Goal: Information Seeking & Learning: Learn about a topic

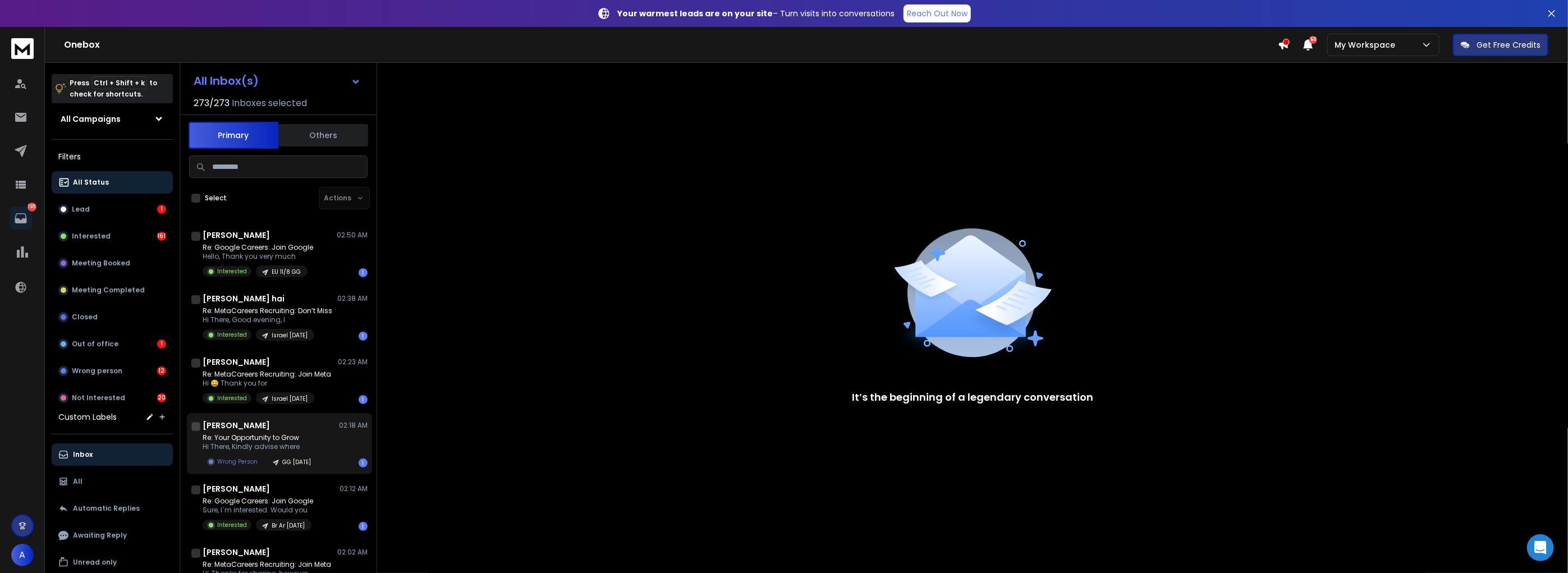
click at [317, 435] on p "Re: Your Opportunity to Grow" at bounding box center [260, 437] width 115 height 9
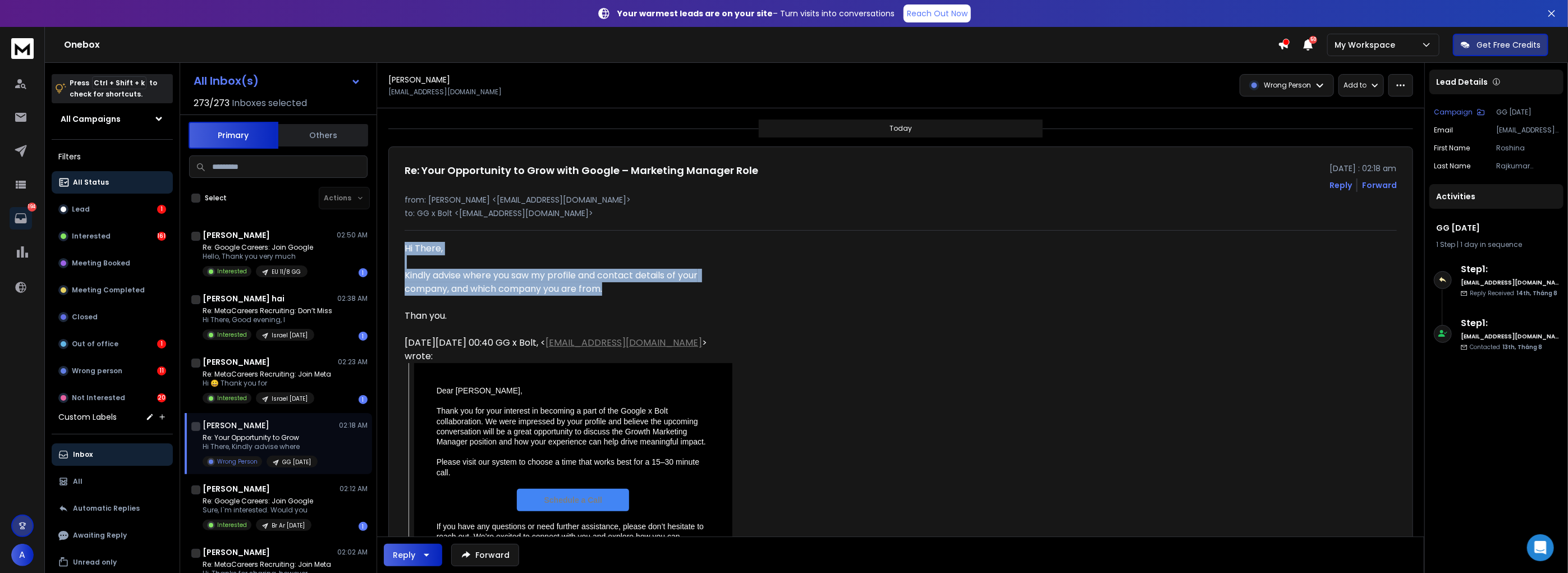
drag, startPoint x: 613, startPoint y: 289, endPoint x: 399, endPoint y: 243, distance: 218.9
click at [399, 243] on div "Re: Your Opportunity to Grow with Google – Marketing Manager Role 14 August 202…" at bounding box center [901, 467] width 1025 height 640
copy div "Hi There, Kindly advise where you saw my profile and contact details of your co…"
click at [573, 493] on link "Schedule a Call" at bounding box center [573, 499] width 112 height 22
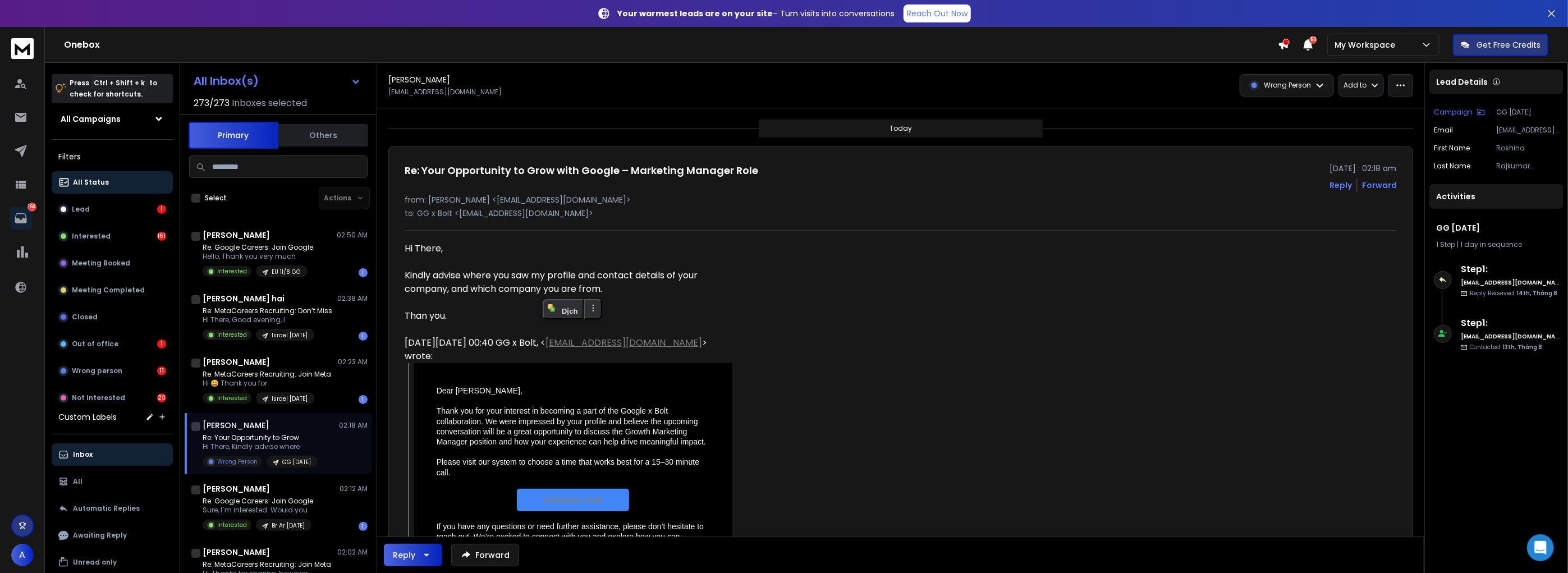
click at [539, 172] on h1 "Re: Your Opportunity to Grow with Google – Marketing Manager Role" at bounding box center [581, 171] width 354 height 15
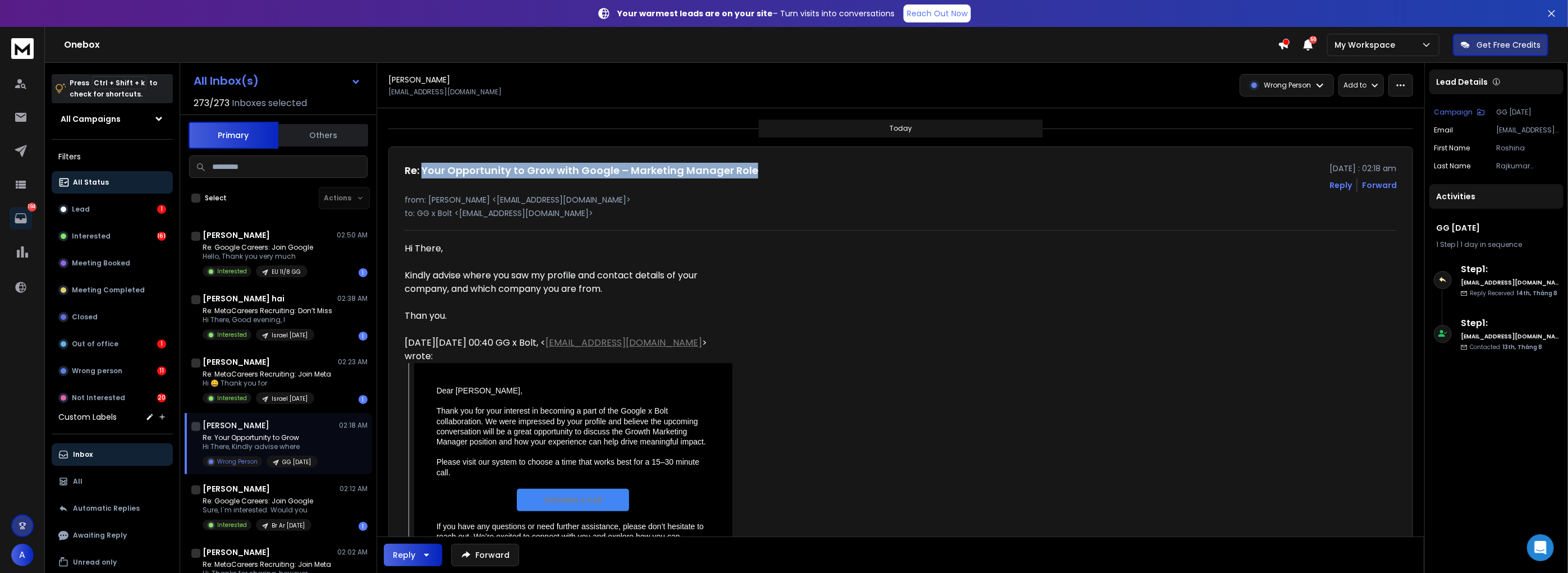
drag, startPoint x: 423, startPoint y: 170, endPoint x: 775, endPoint y: 172, distance: 352.0
click at [775, 172] on div "Re: Your Opportunity to Grow with Google – Marketing Manager Role 14 August 202…" at bounding box center [901, 177] width 993 height 29
click at [705, 171] on h1 "Re: Your Opportunity to Grow with Google – Marketing Manager Role" at bounding box center [581, 171] width 354 height 15
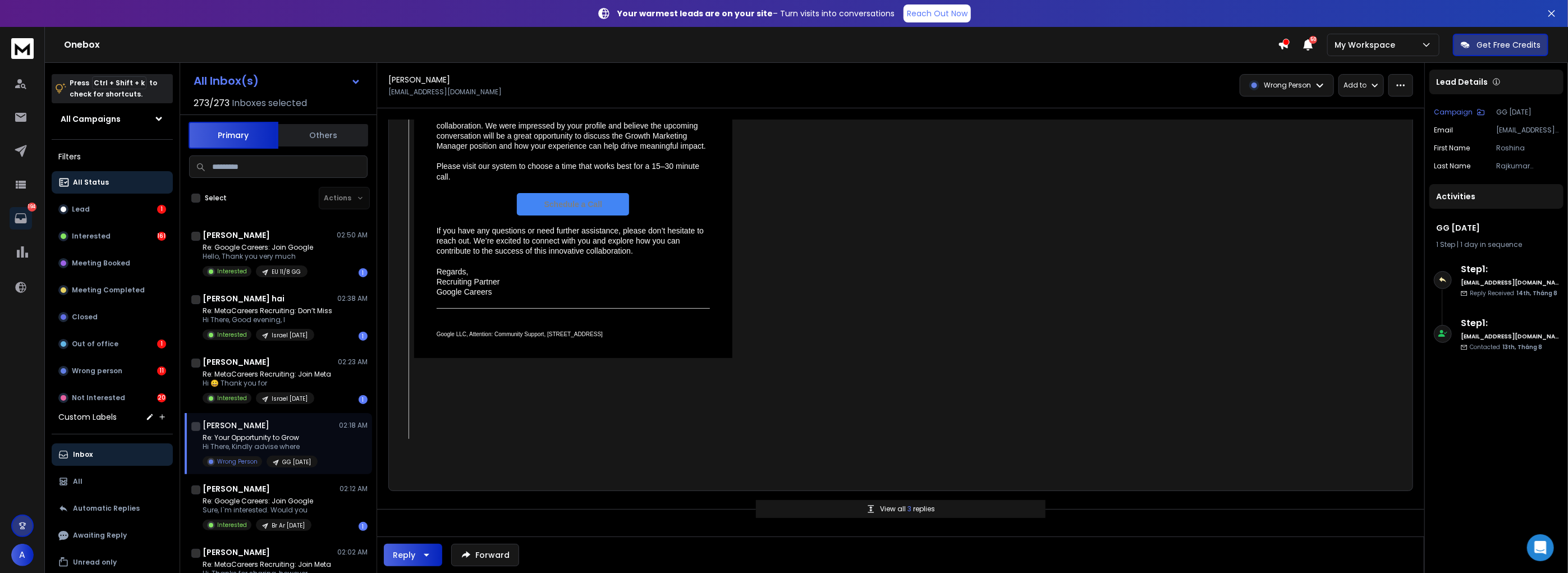
scroll to position [304, 0]
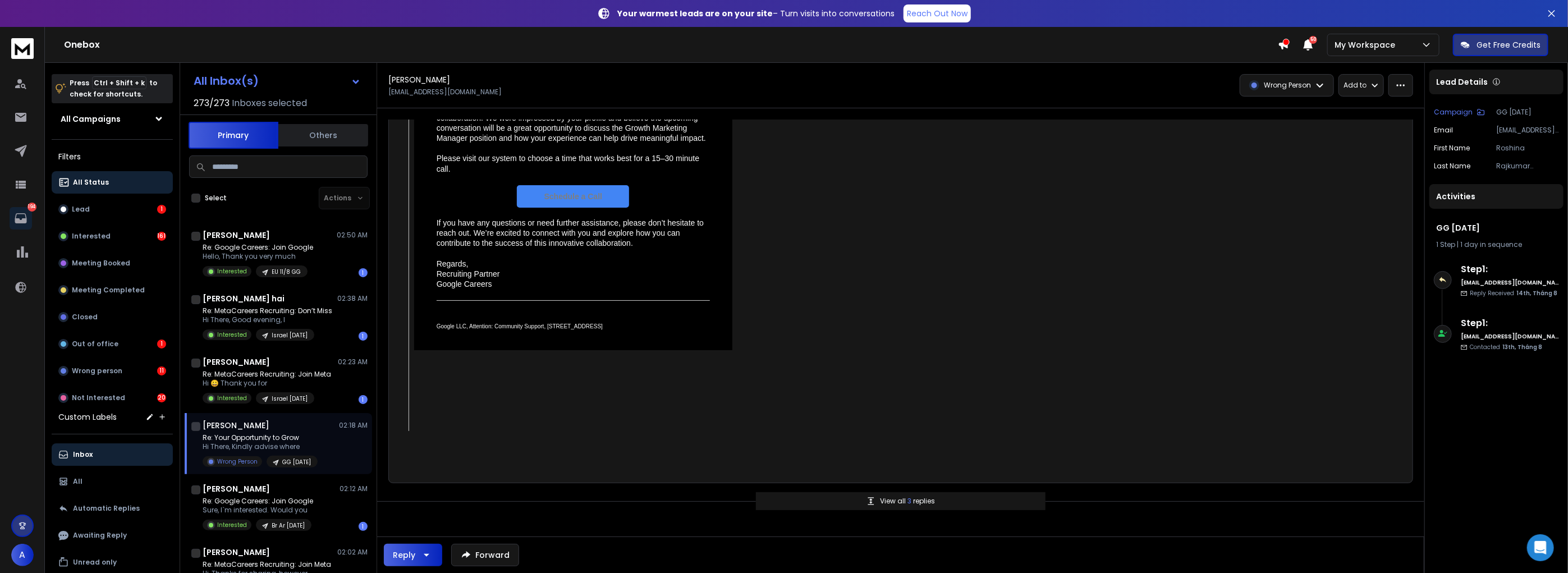
click at [843, 500] on div "View all 3 replies" at bounding box center [901, 500] width 290 height 18
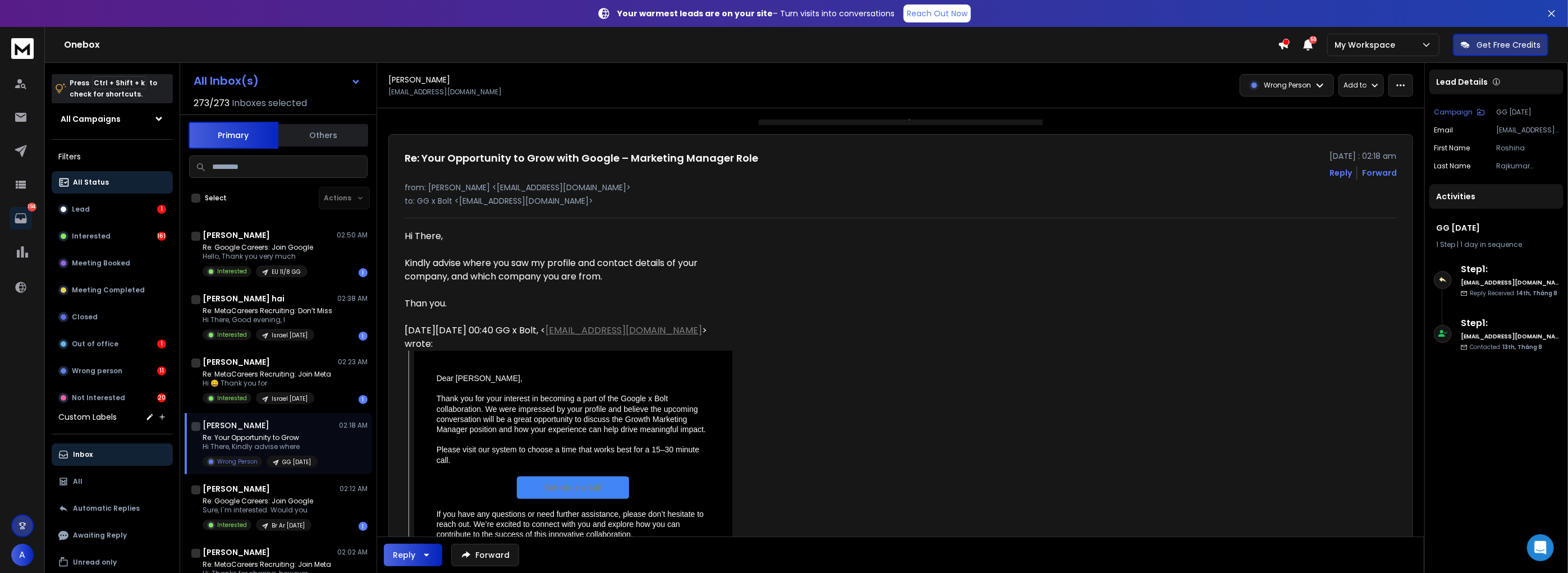
scroll to position [0, 0]
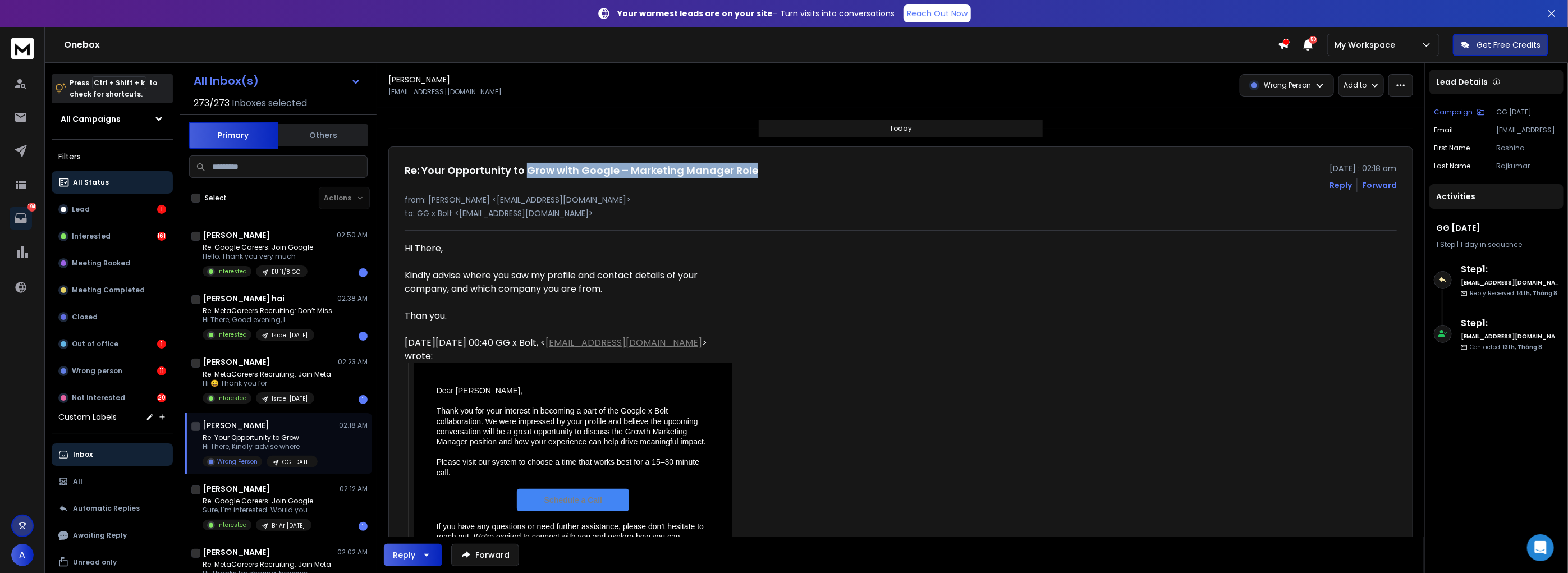
drag, startPoint x: 529, startPoint y: 169, endPoint x: 775, endPoint y: 174, distance: 246.1
click at [775, 174] on div "Re: Your Opportunity to Grow with Google – Marketing Manager Role 14 August 202…" at bounding box center [901, 177] width 993 height 29
copy h1 "Grow with Google – Marketing Manager Role"
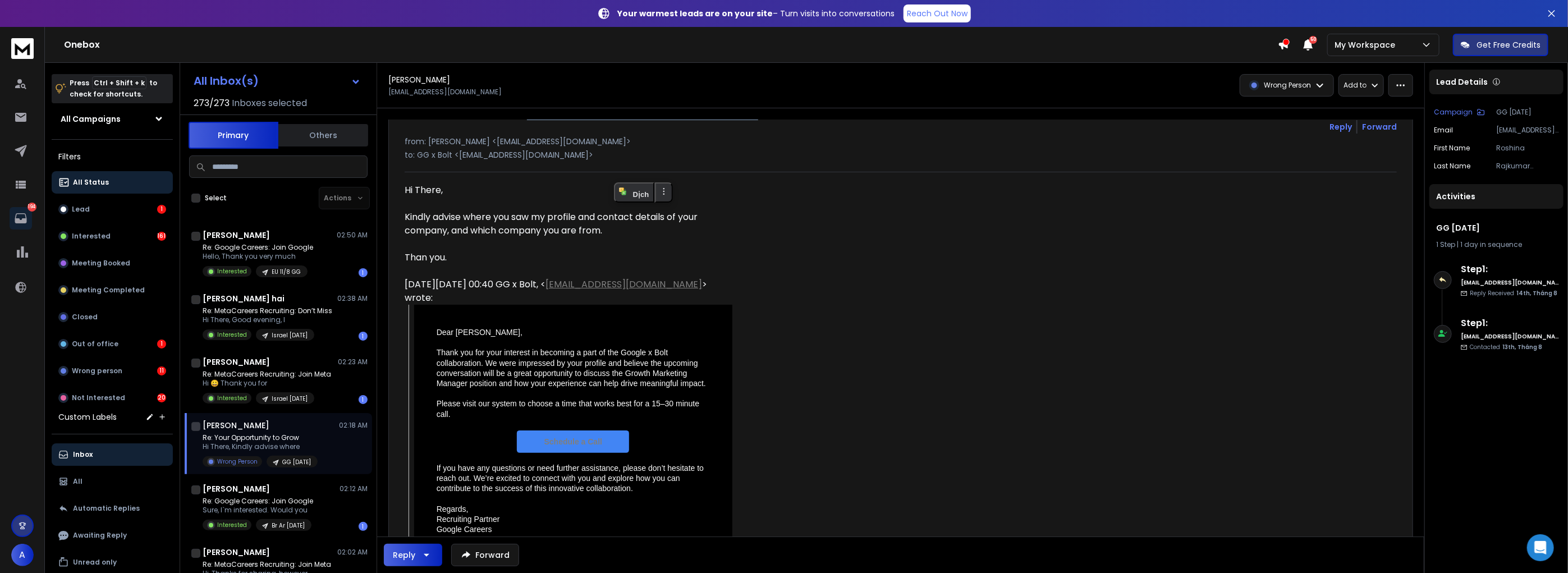
scroll to position [62, 0]
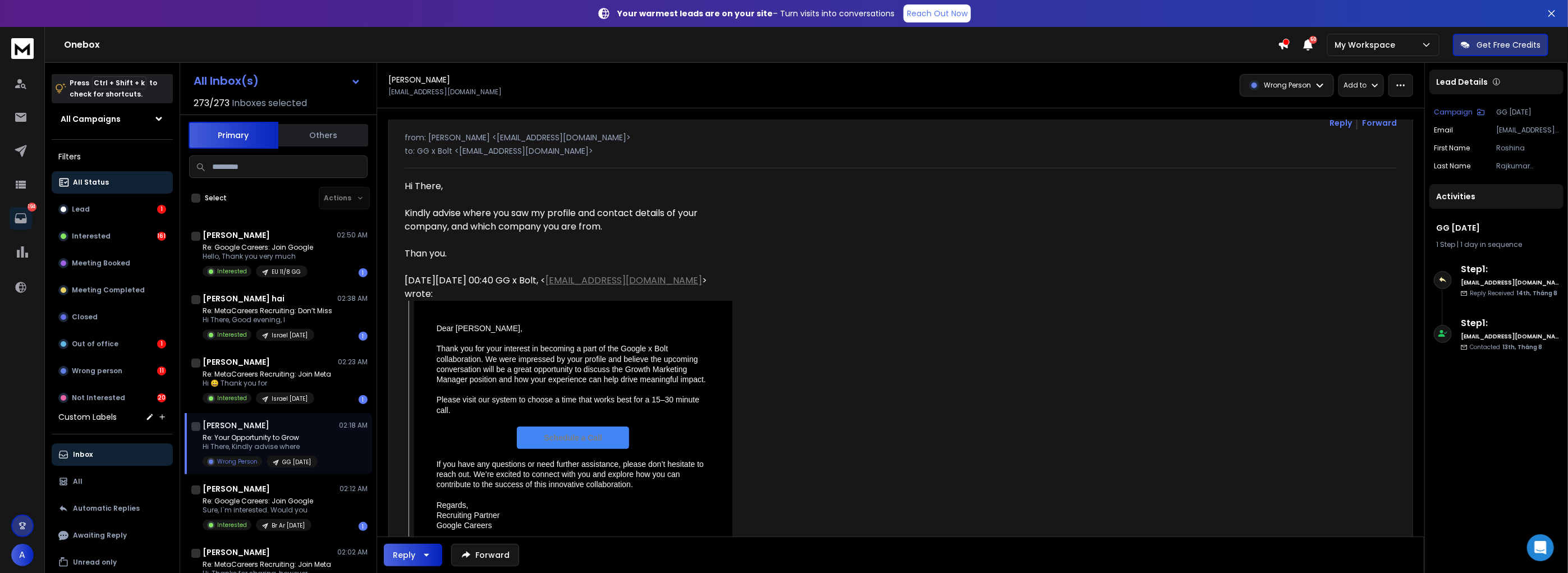
click at [595, 359] on div "Thank you for your interest in becoming a part of the Google x Bolt collaborati…" at bounding box center [573, 363] width 273 height 41
drag, startPoint x: 626, startPoint y: 369, endPoint x: 469, endPoint y: 378, distance: 157.3
click at [469, 378] on div "Thank you for your interest in becoming a part of the Google x Bolt collaborati…" at bounding box center [573, 363] width 273 height 41
copy div "Growth Marketing Manager"
click at [594, 316] on td "Dear Roshina Rajcoomar, Thank you for your interest in becoming a part of the G…" at bounding box center [573, 437] width 295 height 252
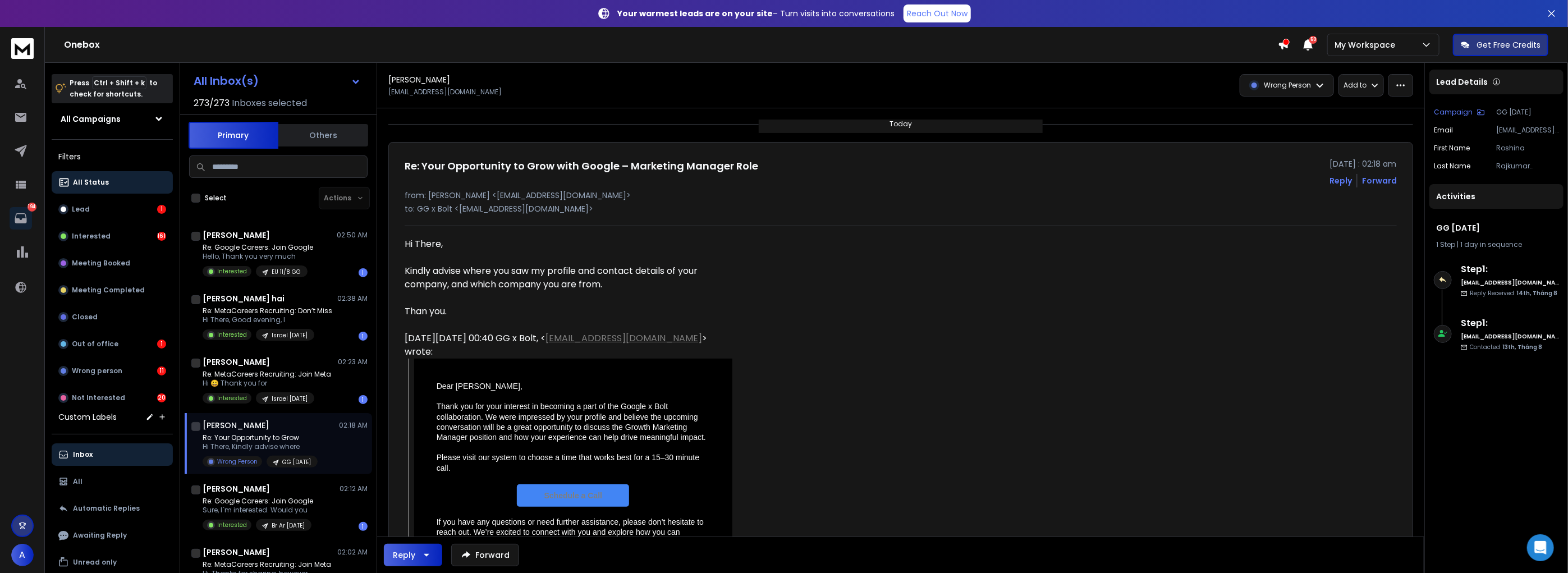
scroll to position [0, 0]
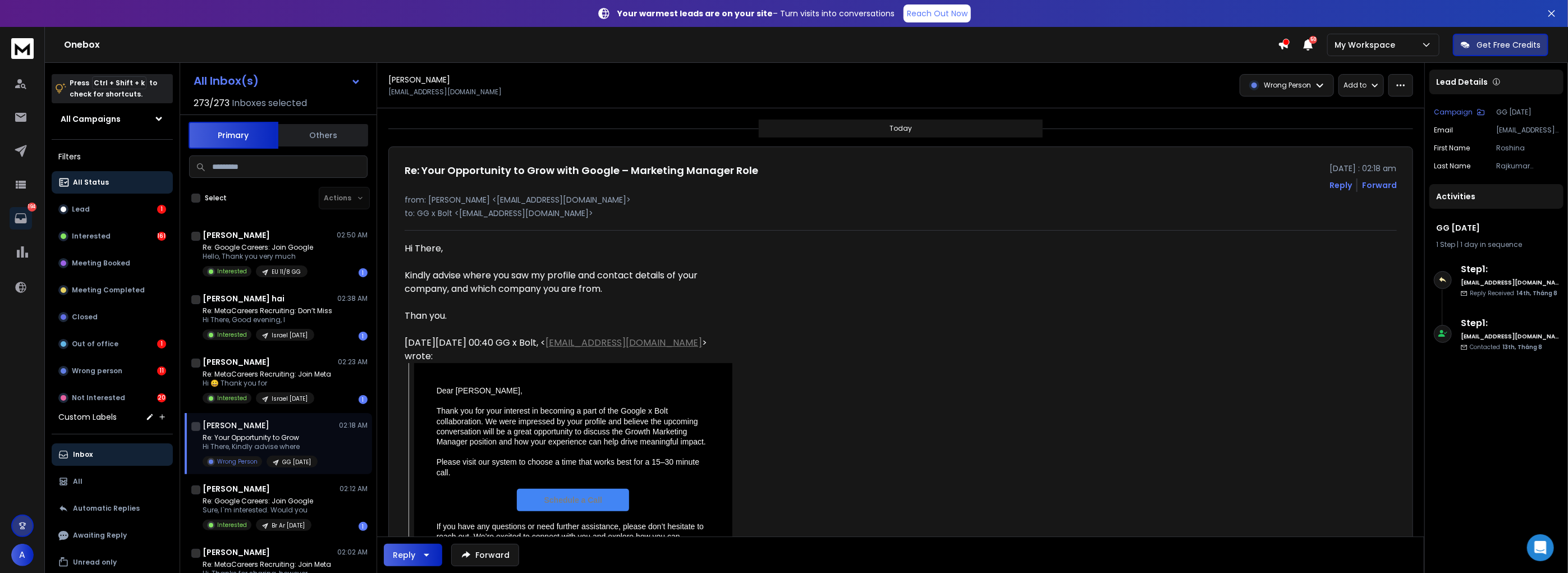
click at [848, 288] on div "Re: Your Opportunity to Grow with Google – Marketing Manager Role 14 August 202…" at bounding box center [901, 467] width 993 height 607
click at [295, 249] on p "Re: Google Careers: Join Google" at bounding box center [257, 246] width 110 height 9
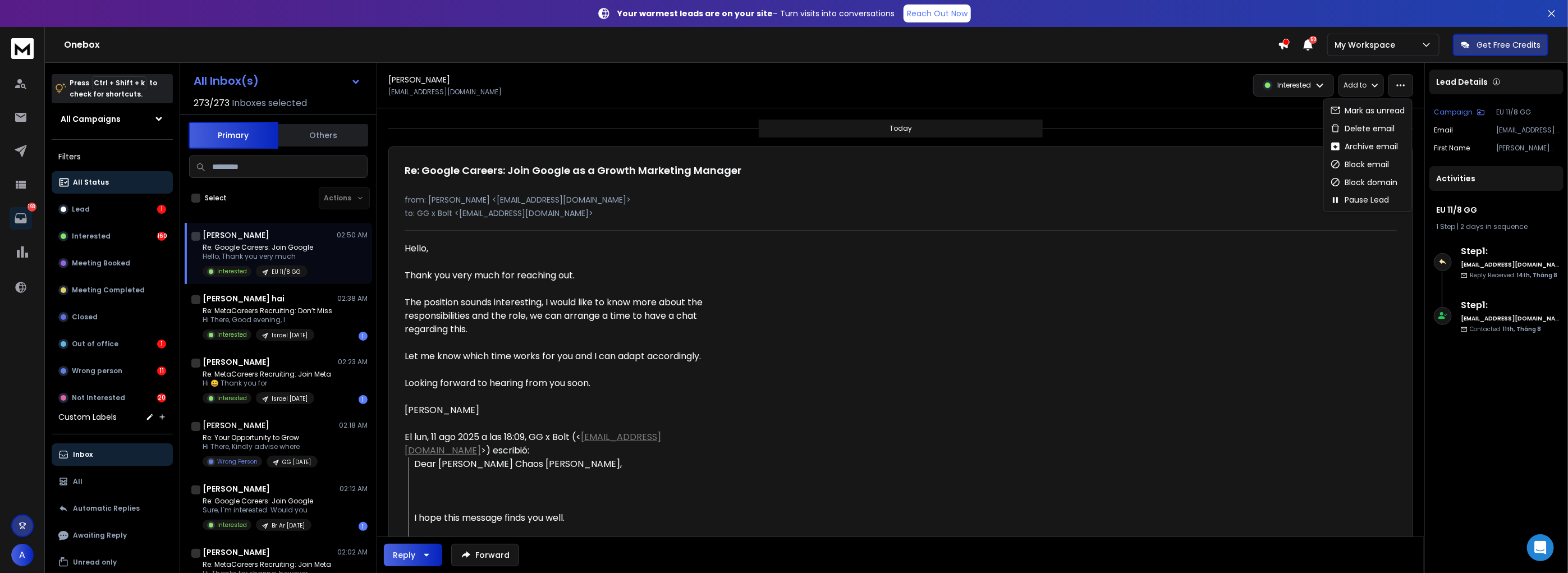
click at [1394, 87] on button "button" at bounding box center [1401, 84] width 25 height 22
click at [1360, 112] on div "Mark as unread" at bounding box center [1369, 110] width 75 height 11
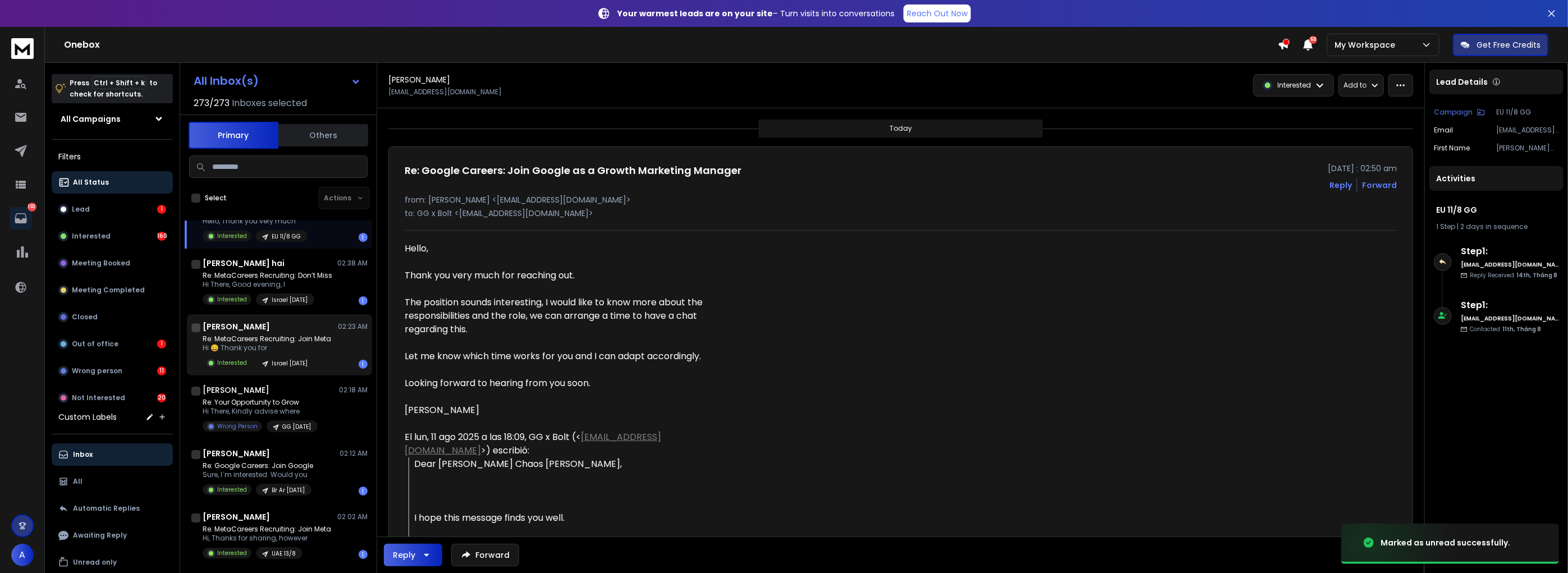
scroll to position [187, 0]
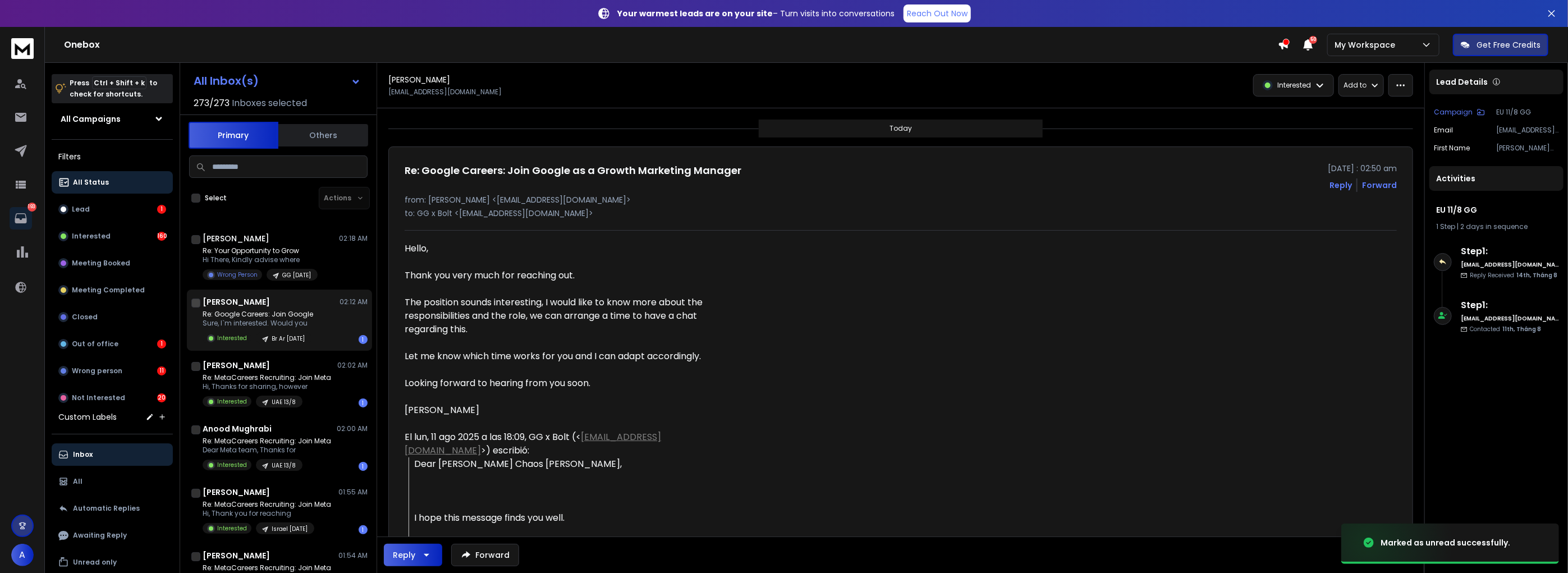
click at [297, 330] on div "Re: Google Careers: Join Google Sure, I`m interested. Would you Interested Br A…" at bounding box center [257, 327] width 110 height 34
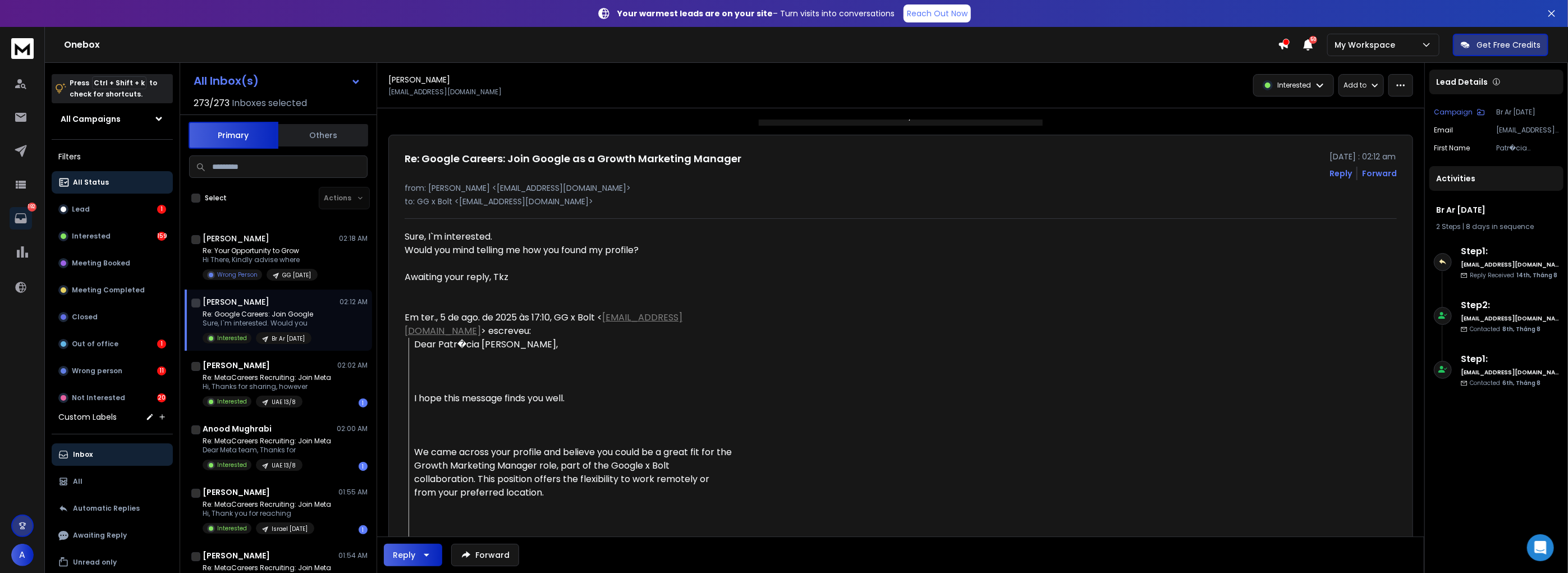
scroll to position [0, 0]
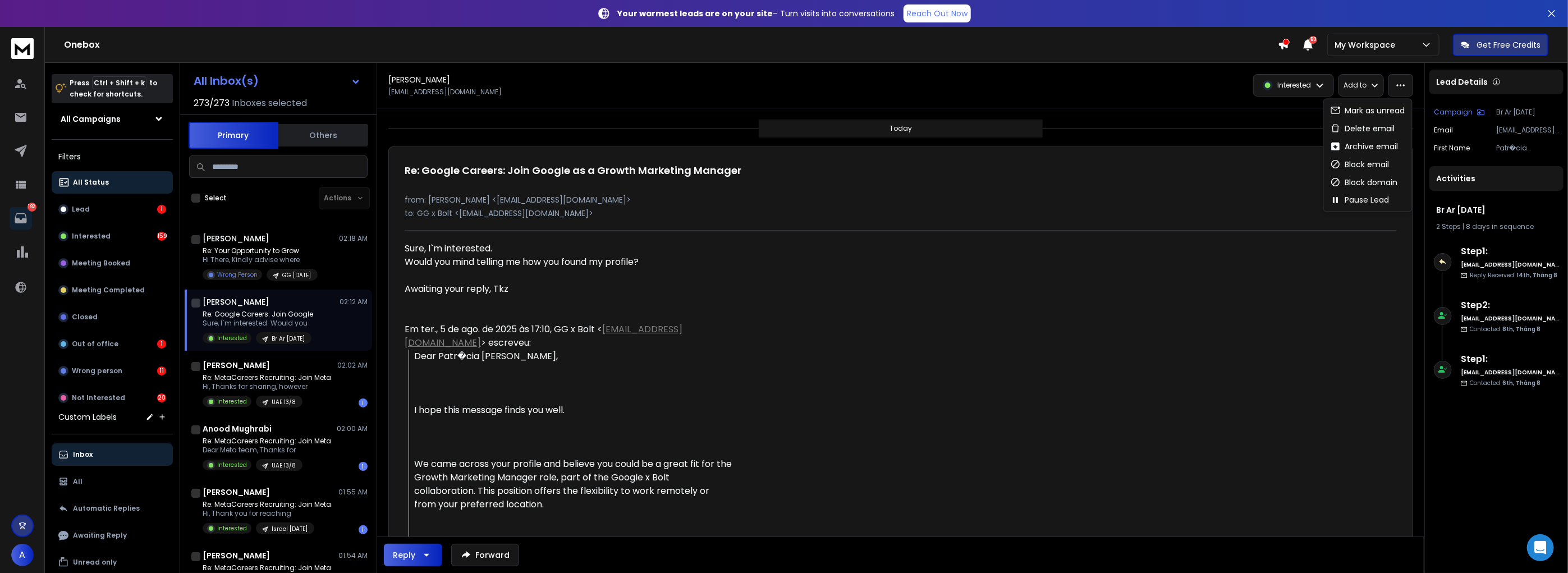
click at [1409, 84] on button "button" at bounding box center [1401, 84] width 25 height 22
click at [1356, 107] on div "Mark as unread" at bounding box center [1369, 110] width 75 height 11
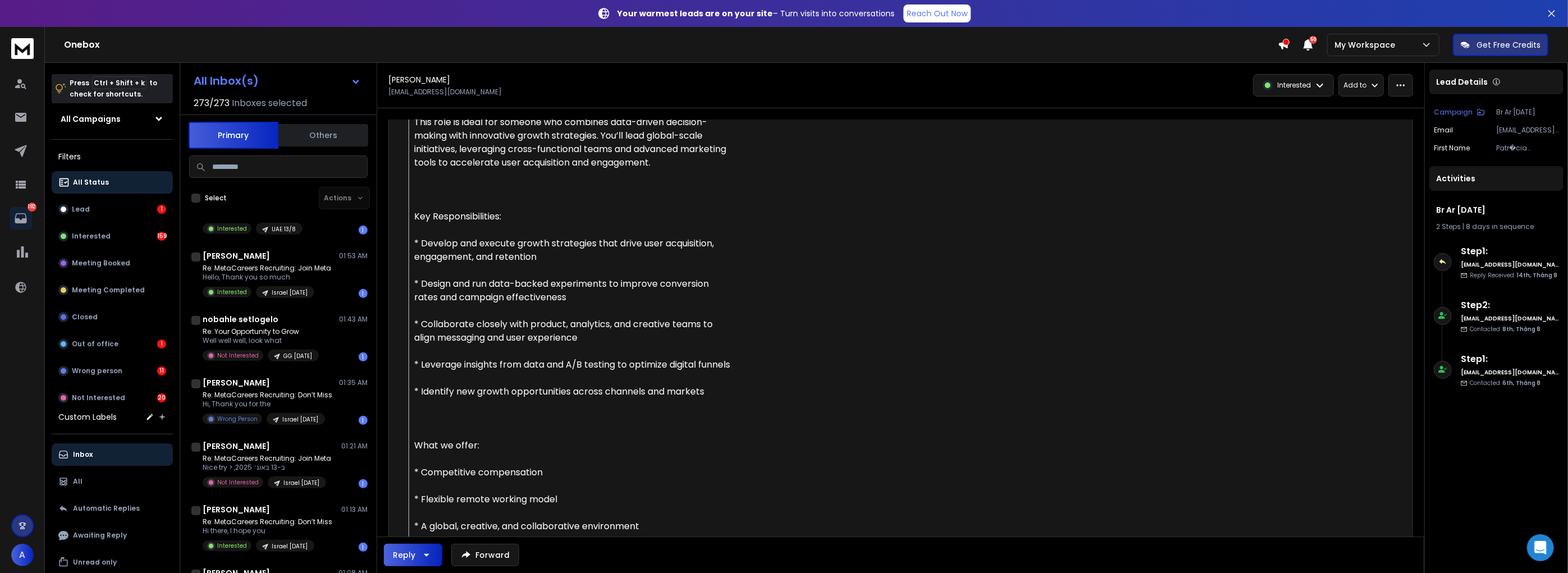
scroll to position [561, 0]
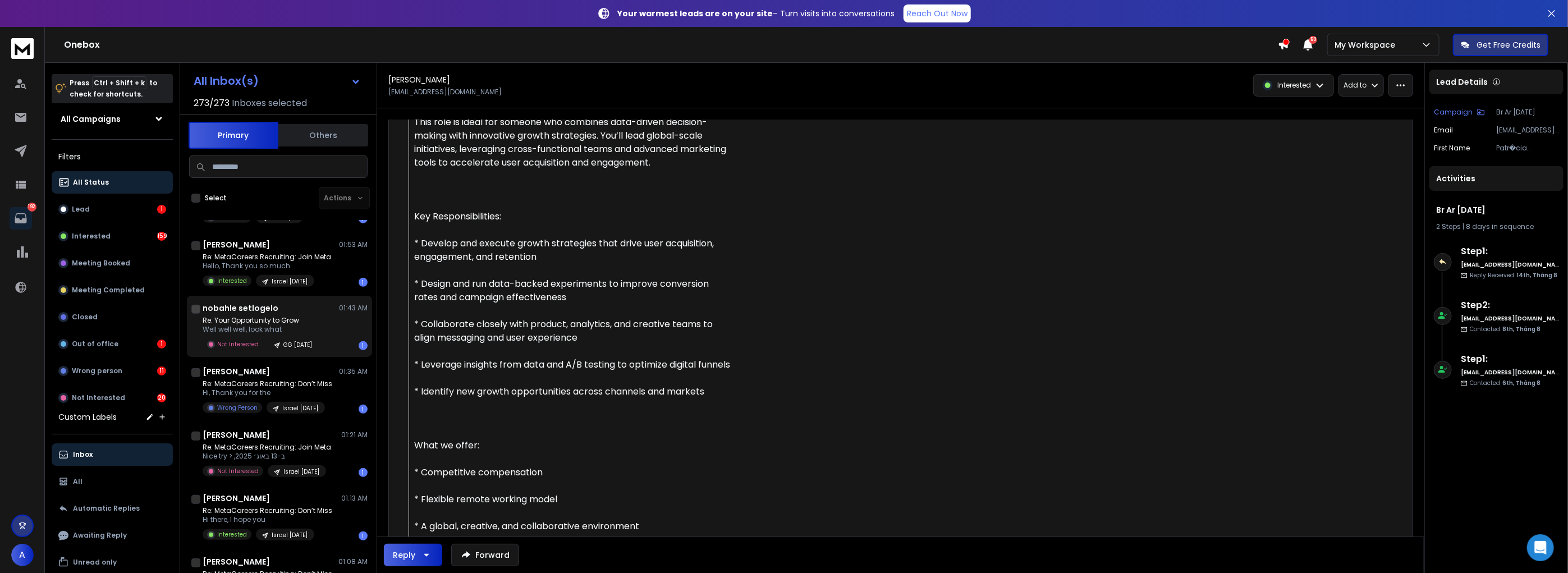
click at [284, 348] on p "GG [DATE]" at bounding box center [298, 344] width 29 height 9
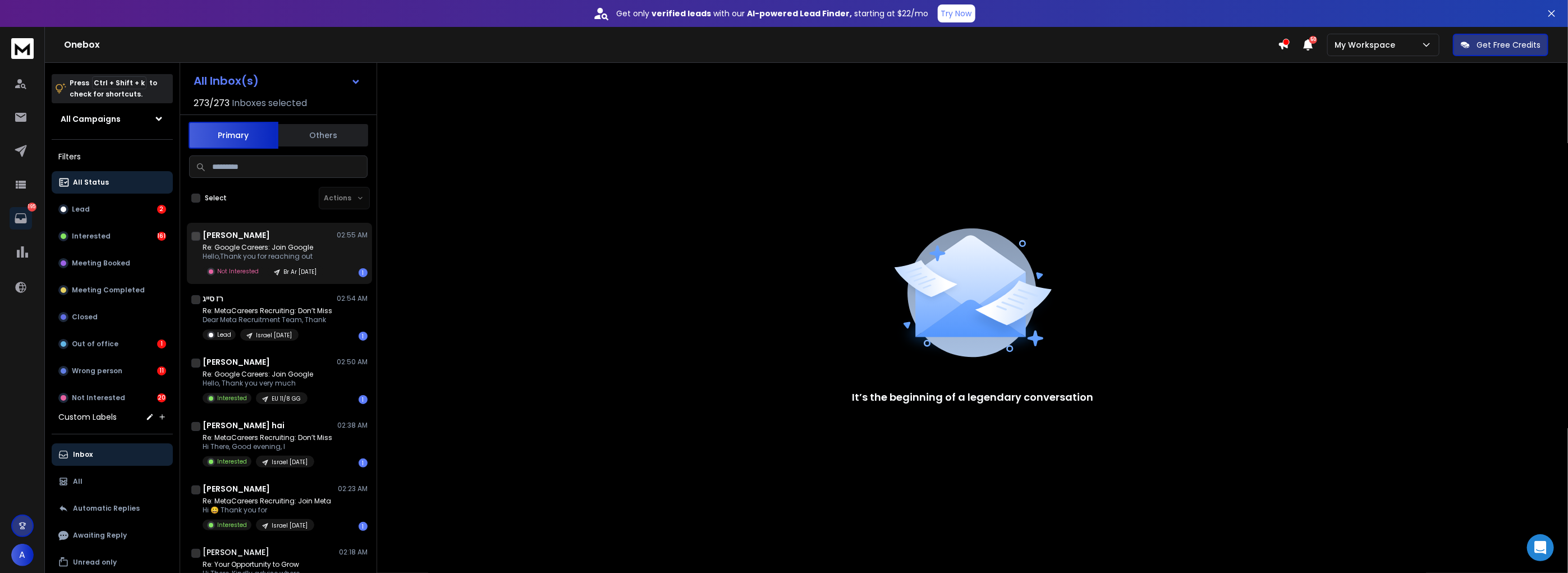
click at [263, 256] on p "Hello,Thank you for reaching out" at bounding box center [263, 256] width 121 height 9
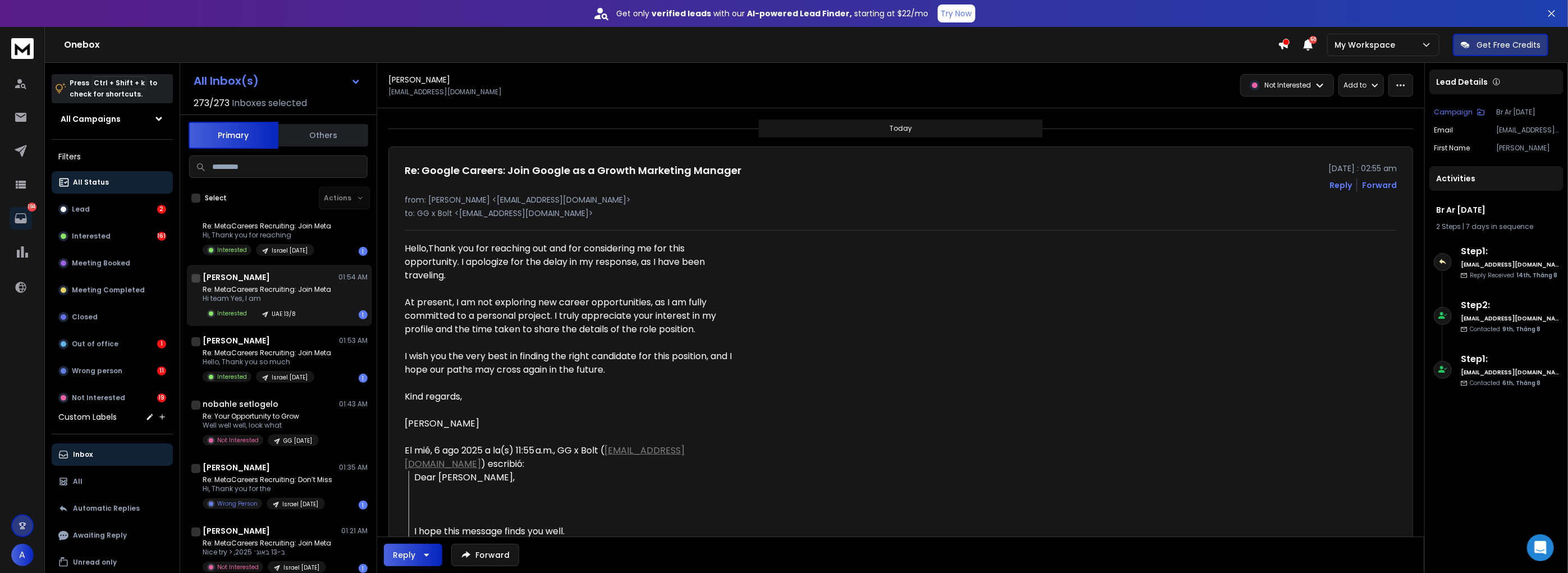
scroll to position [623, 0]
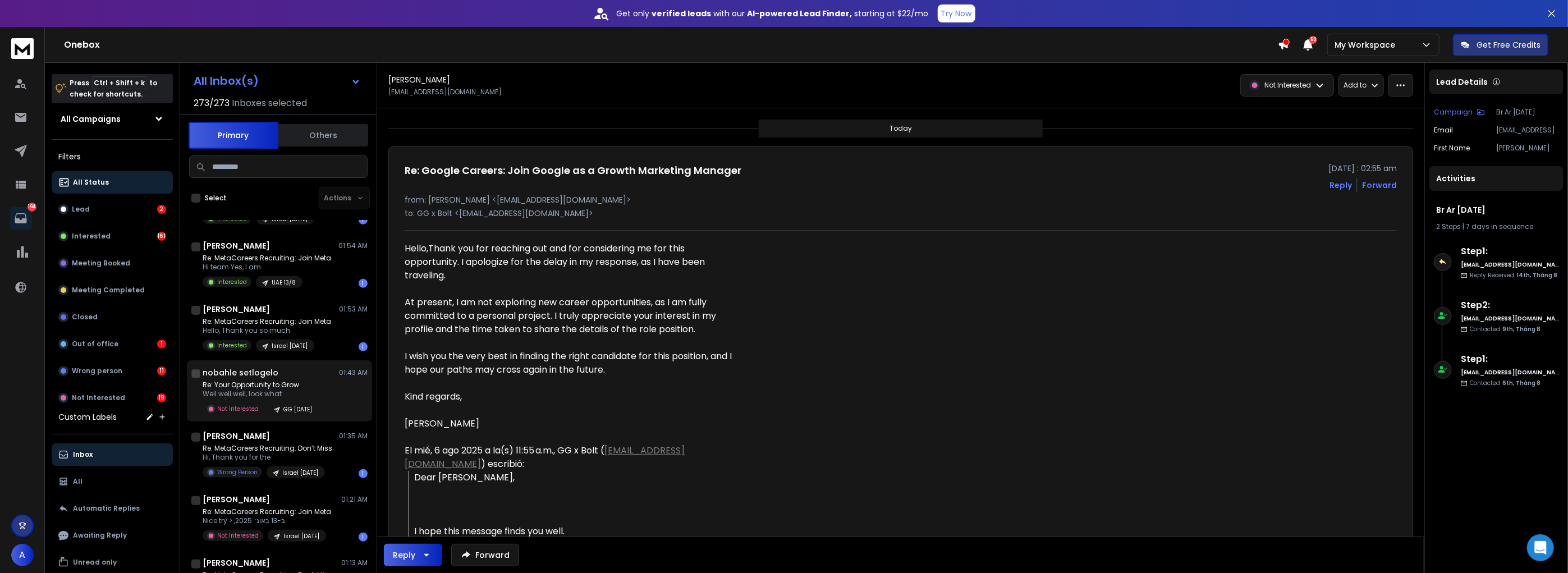
click at [304, 394] on p "Well well well, look what" at bounding box center [260, 393] width 116 height 9
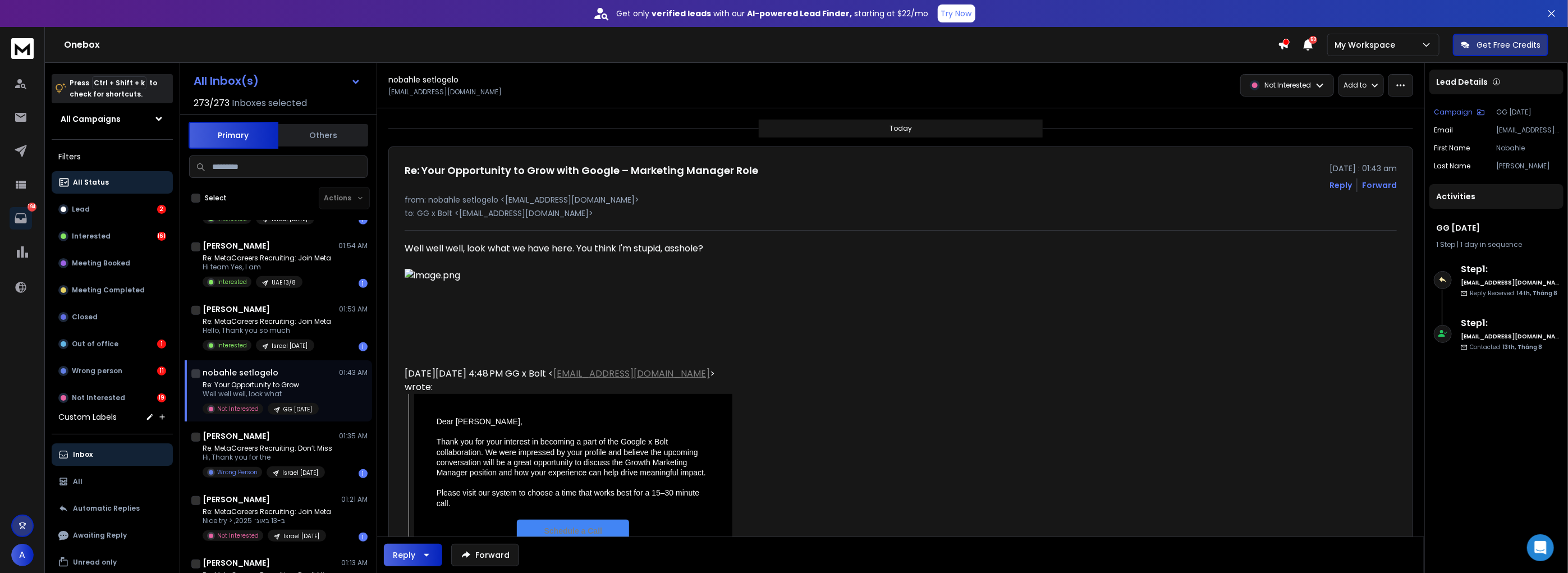
click at [546, 245] on div "Well well well, look what we have here. You think I'm stupid, asshole?" at bounding box center [569, 297] width 328 height 111
copy div "Well well well, look what we have here. You think I'm stupid, asshole?"
click at [635, 318] on img at bounding box center [538, 304] width 268 height 71
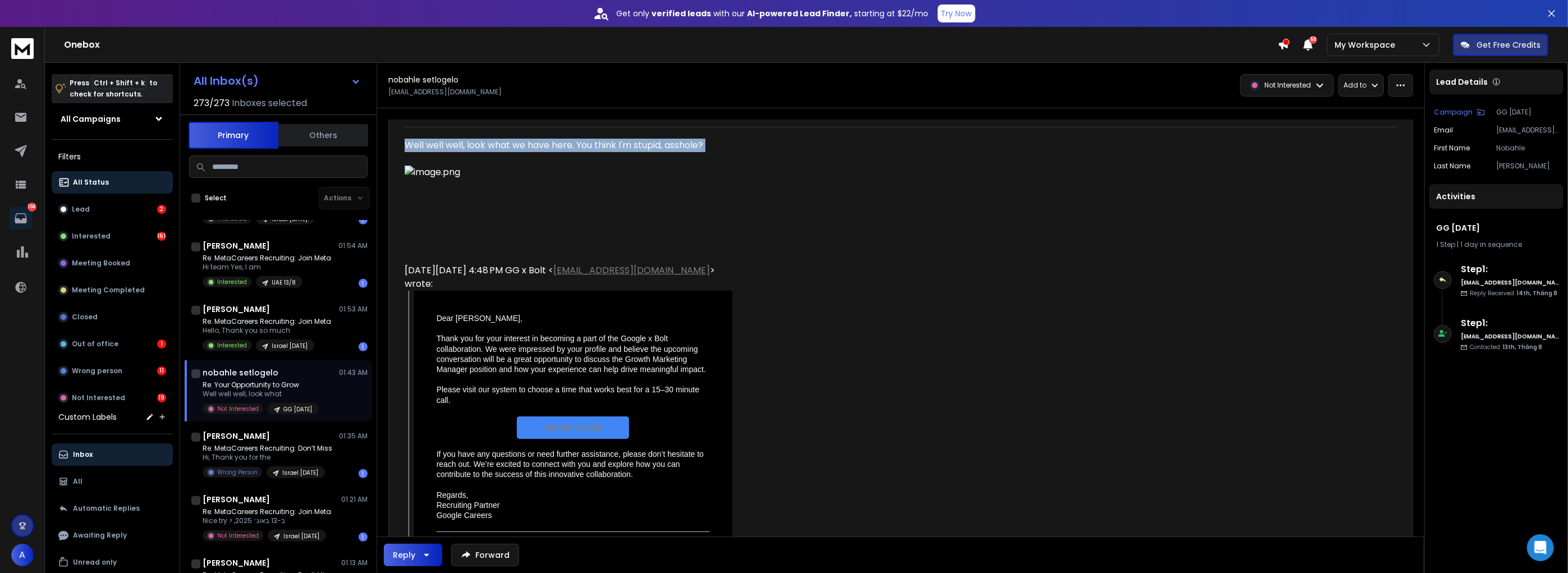
scroll to position [411, 0]
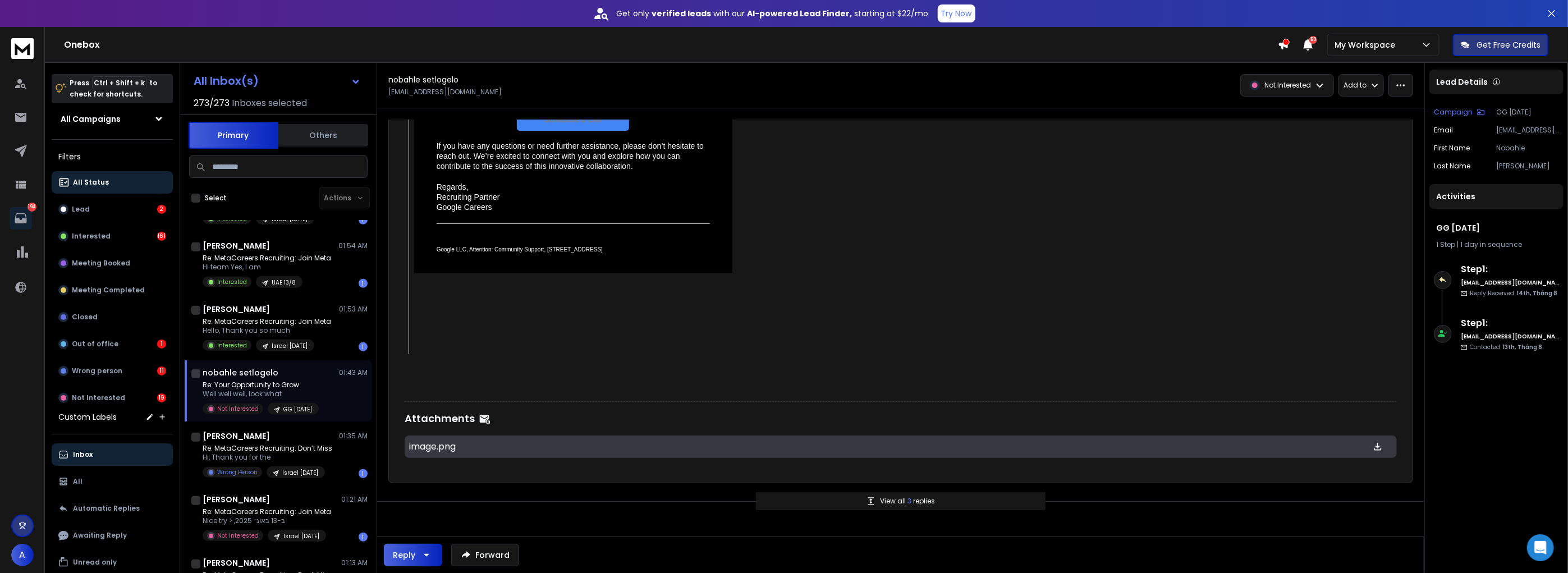
click at [1376, 444] on icon at bounding box center [1378, 447] width 12 height 11
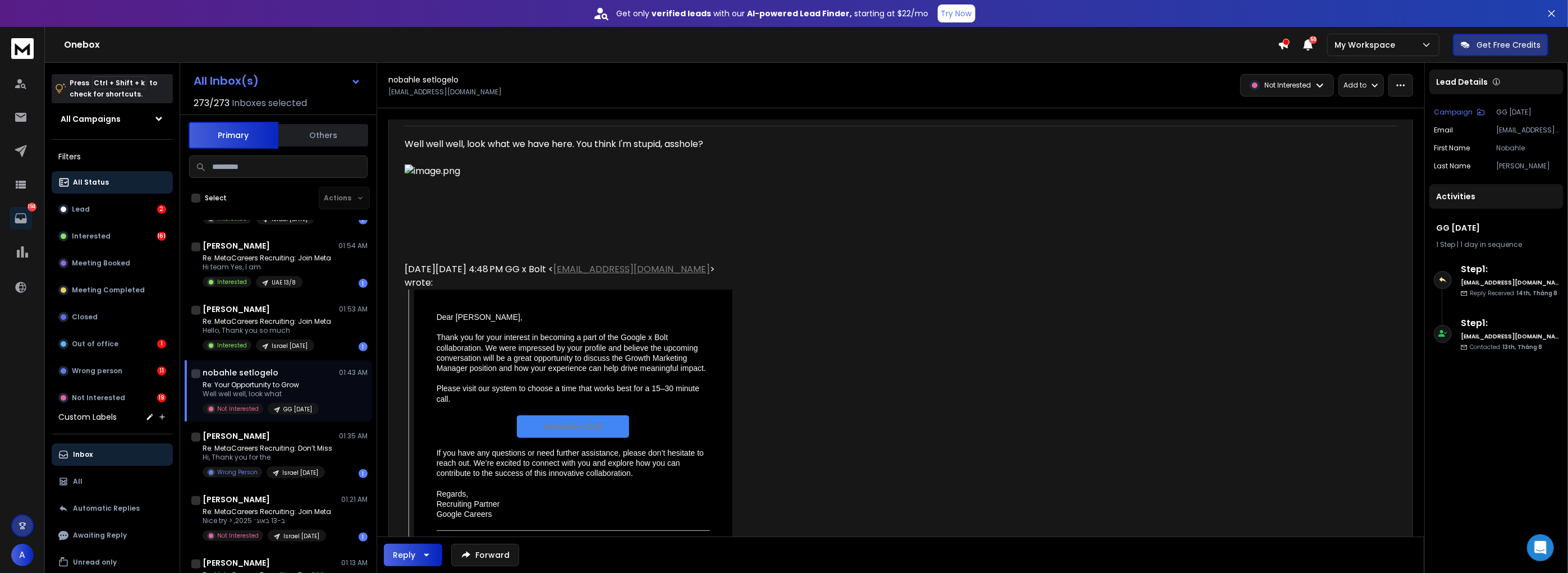
scroll to position [125, 0]
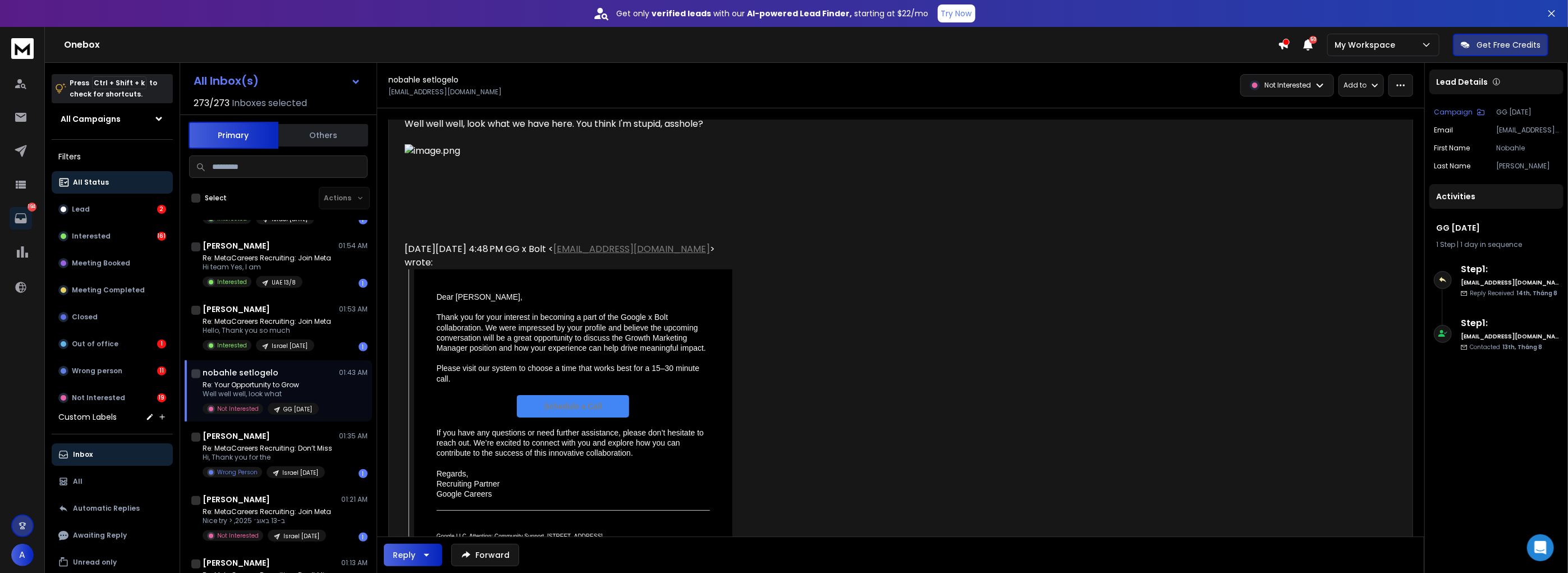
click at [574, 402] on link "Schedule a Call" at bounding box center [573, 405] width 112 height 22
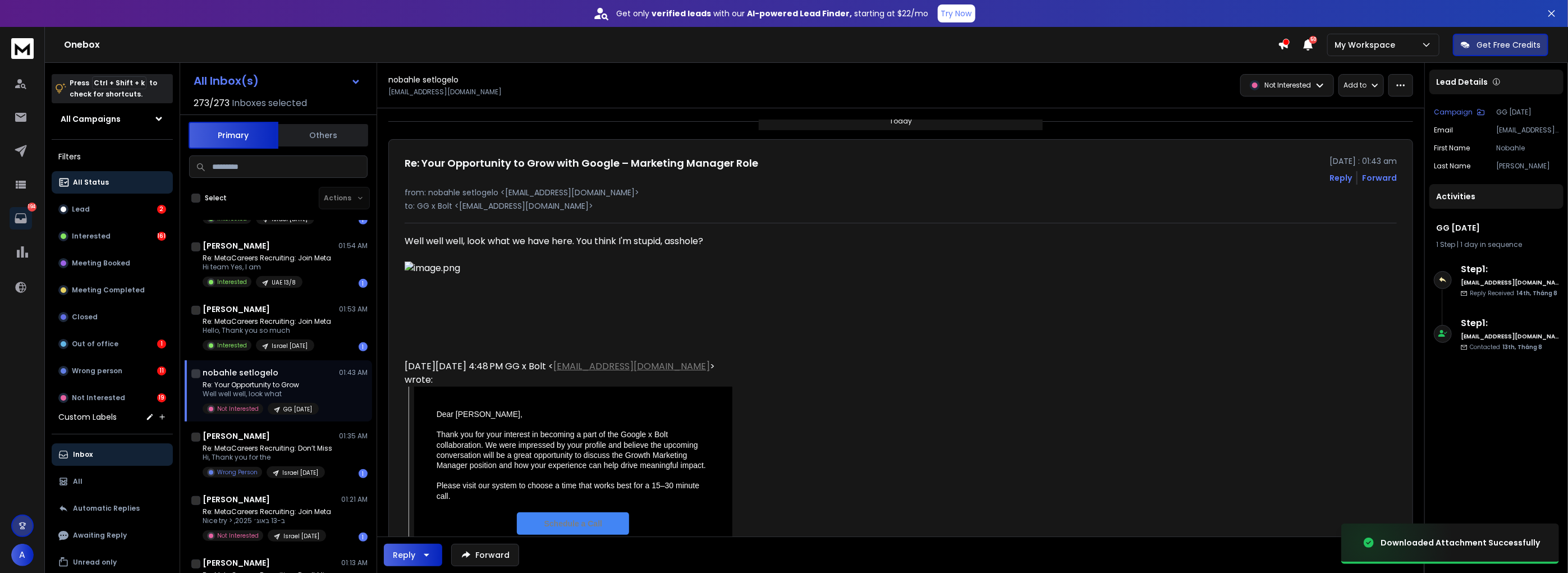
scroll to position [0, 0]
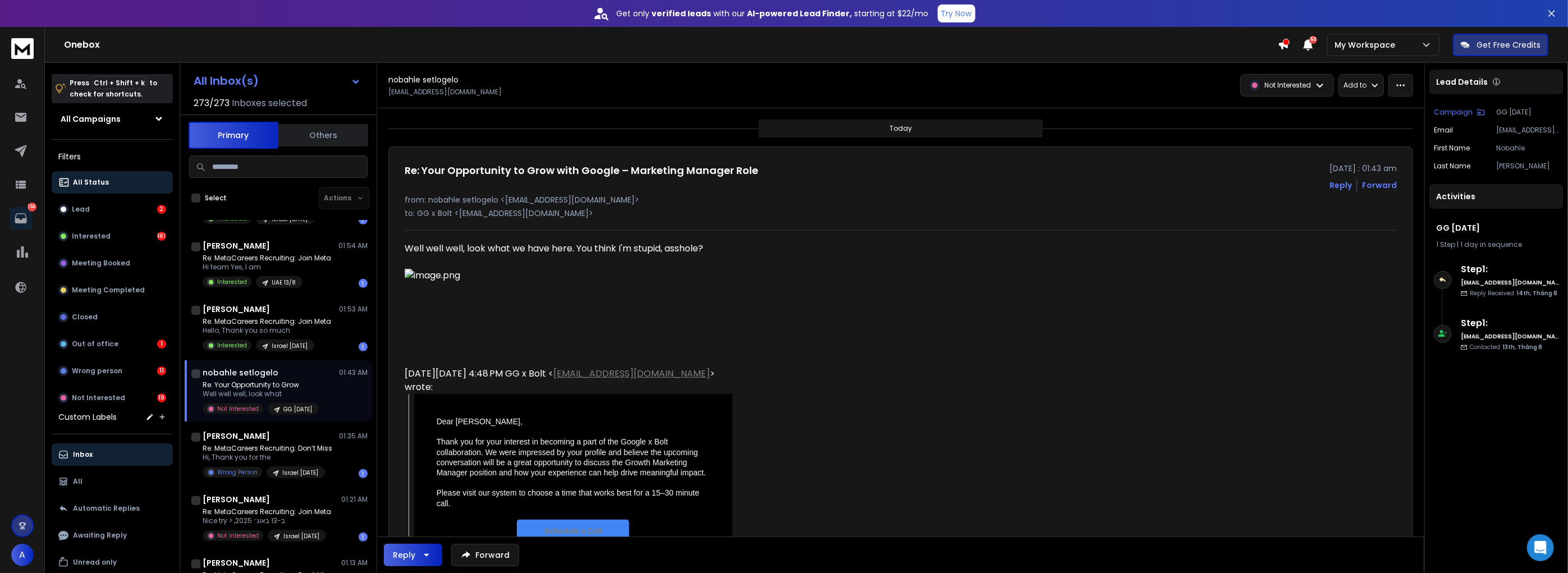
click at [439, 88] on p "bahlesetlogelo@gmail.com" at bounding box center [445, 91] width 113 height 9
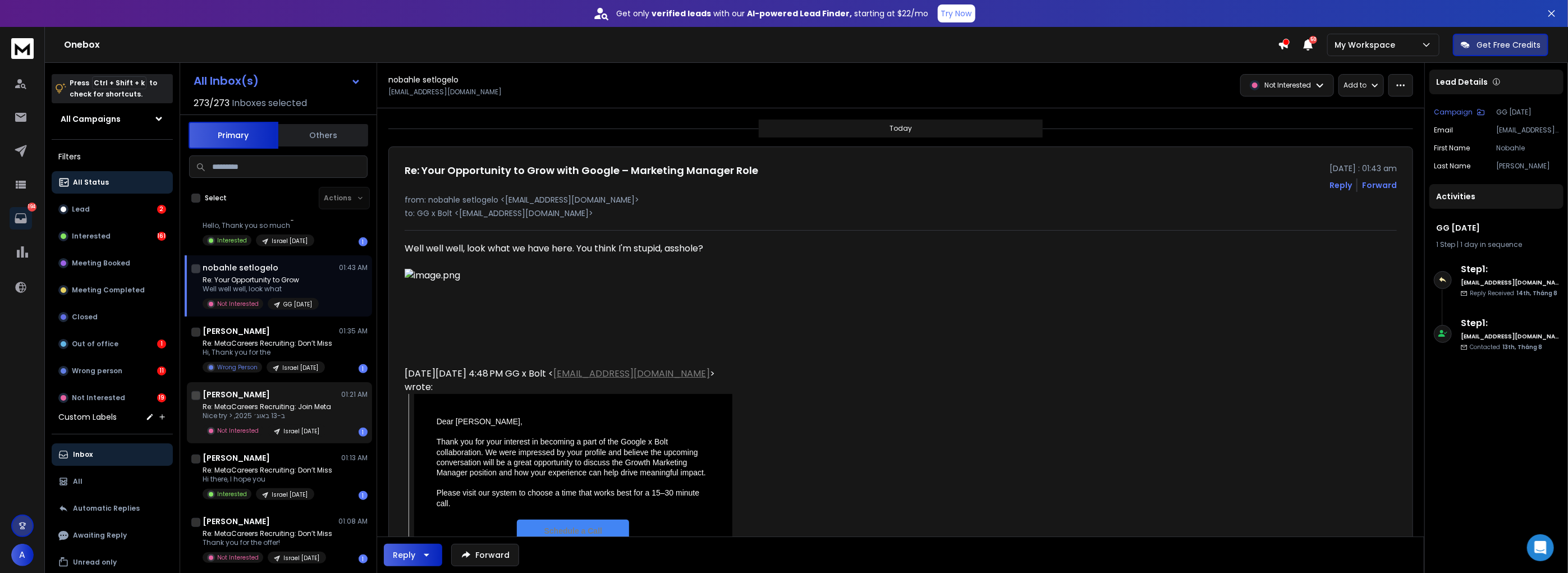
scroll to position [747, 0]
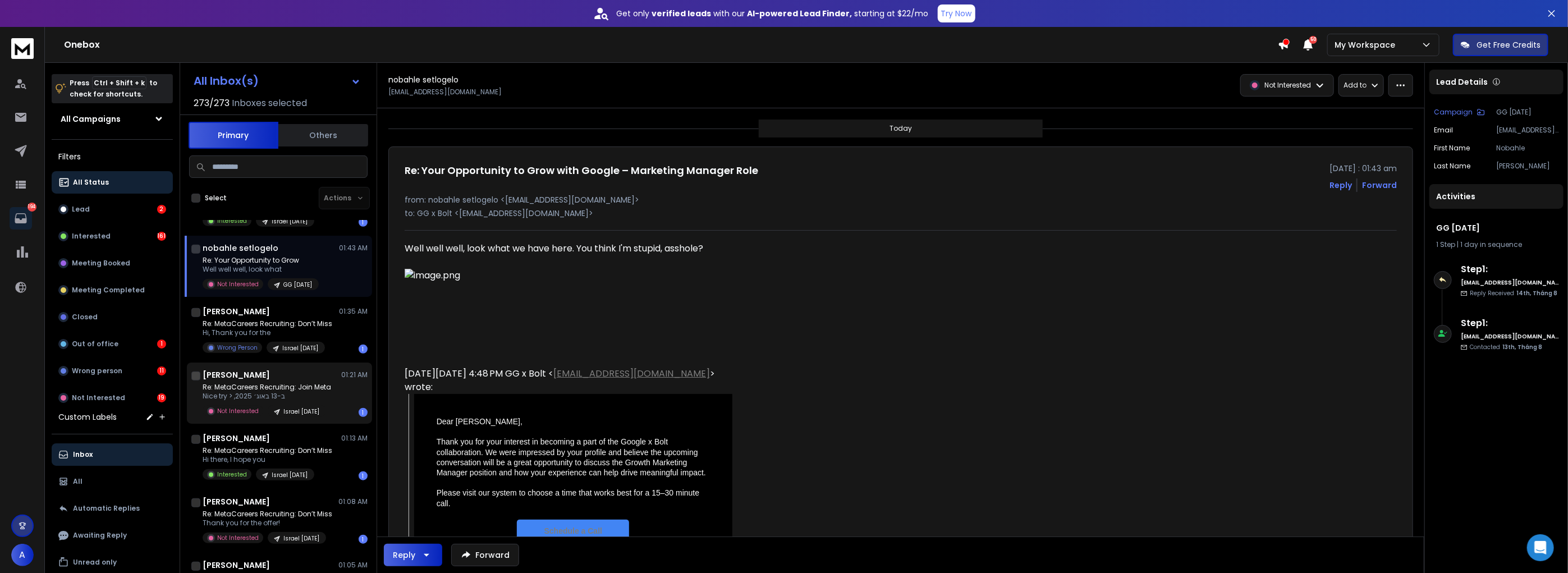
click at [291, 382] on p "Re: MetaCareers Recruiting: Join Meta" at bounding box center [267, 386] width 129 height 9
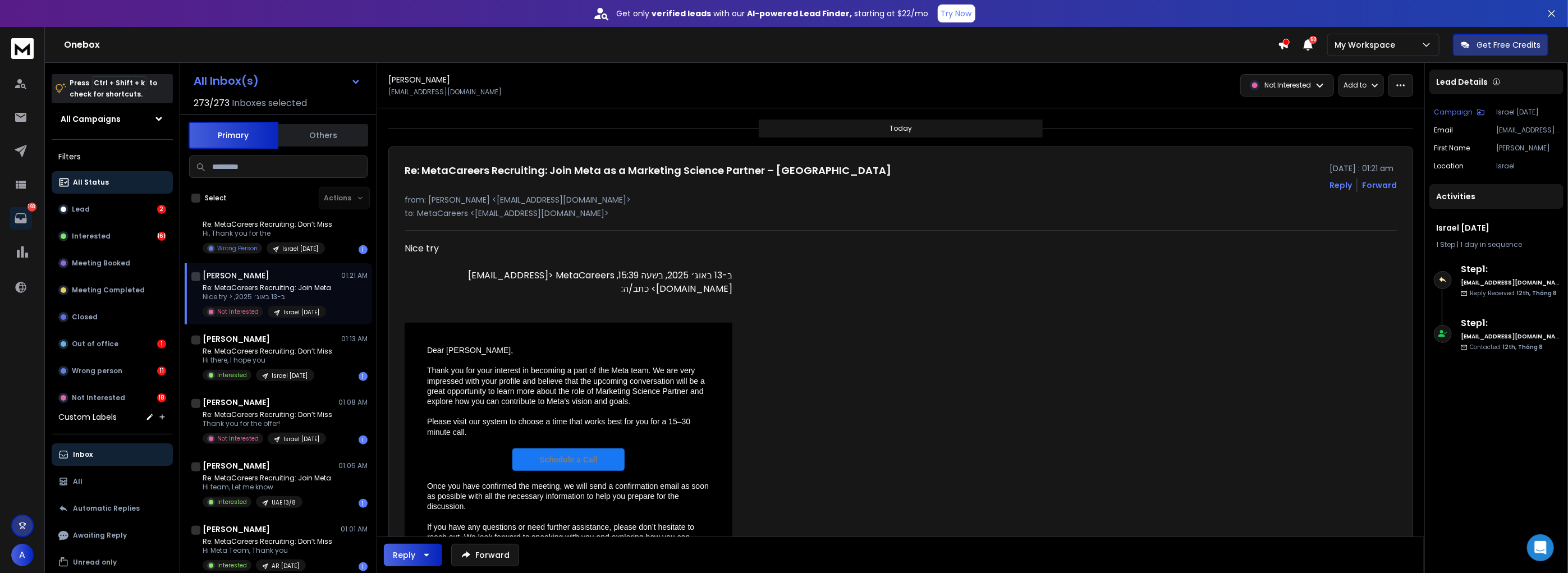
scroll to position [872, 0]
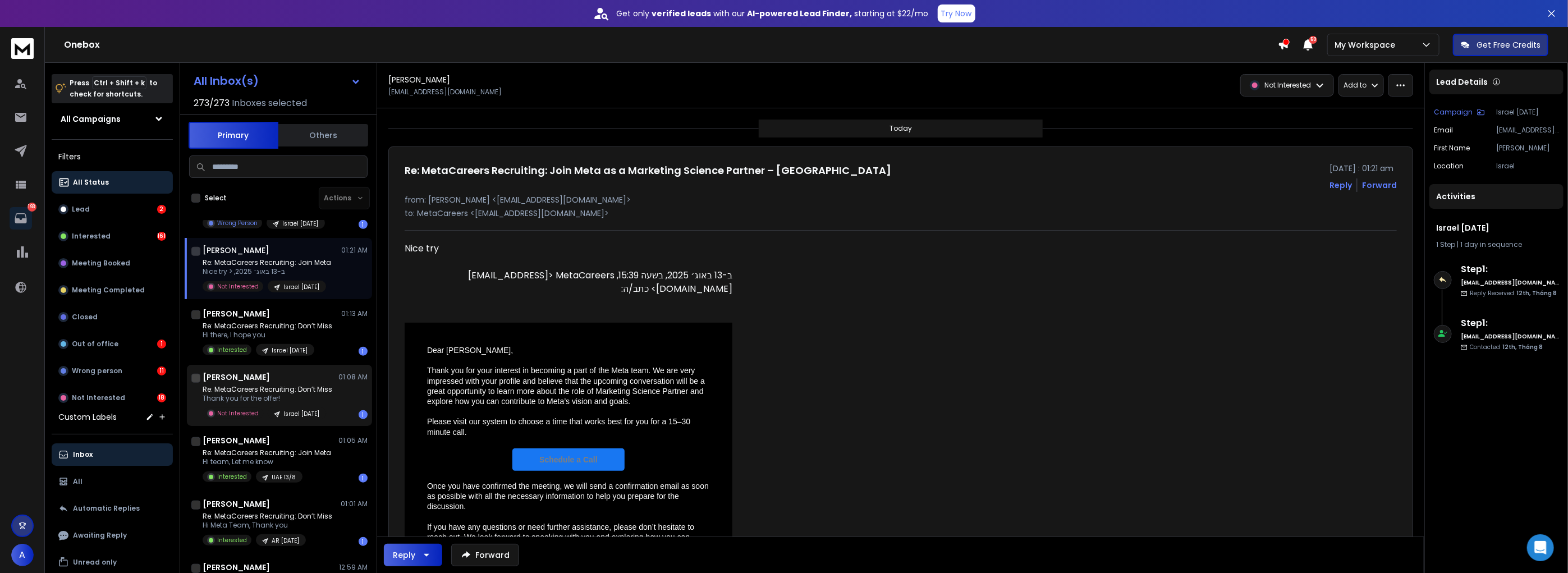
click at [298, 403] on div "Re: MetaCareers Recruiting: Don’t Miss Thank you for the offer! Not Interested …" at bounding box center [267, 402] width 129 height 34
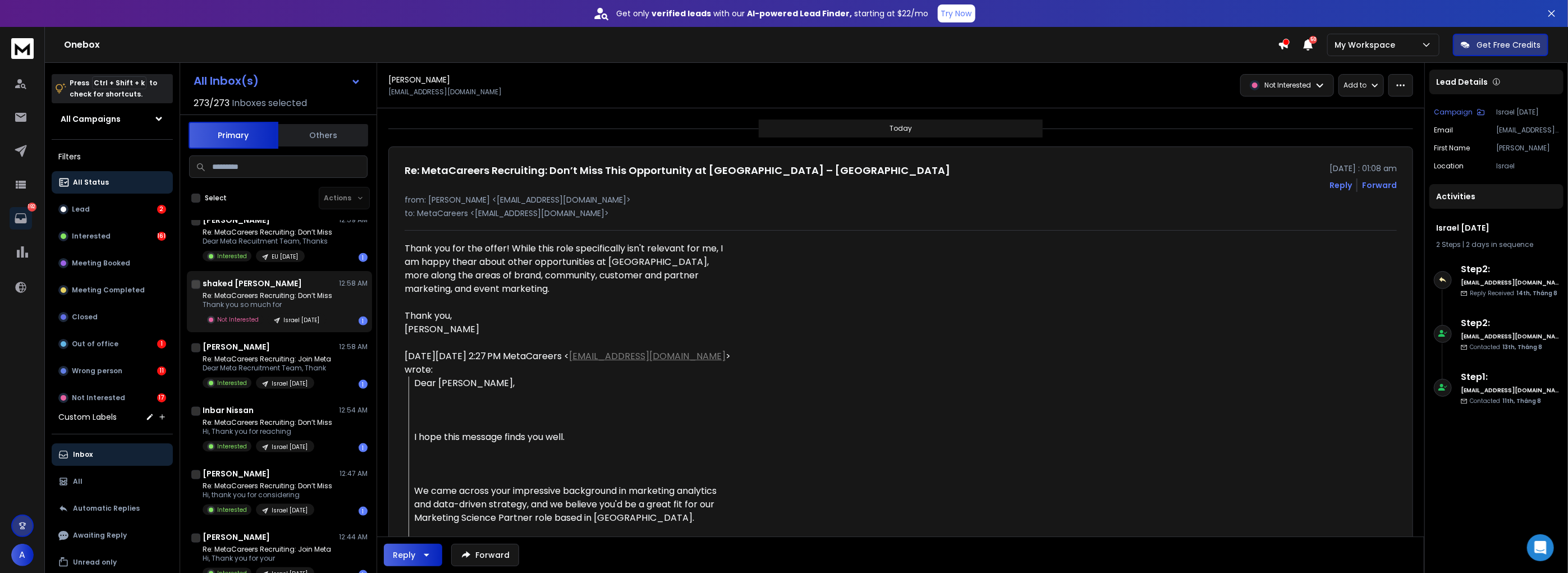
scroll to position [1247, 0]
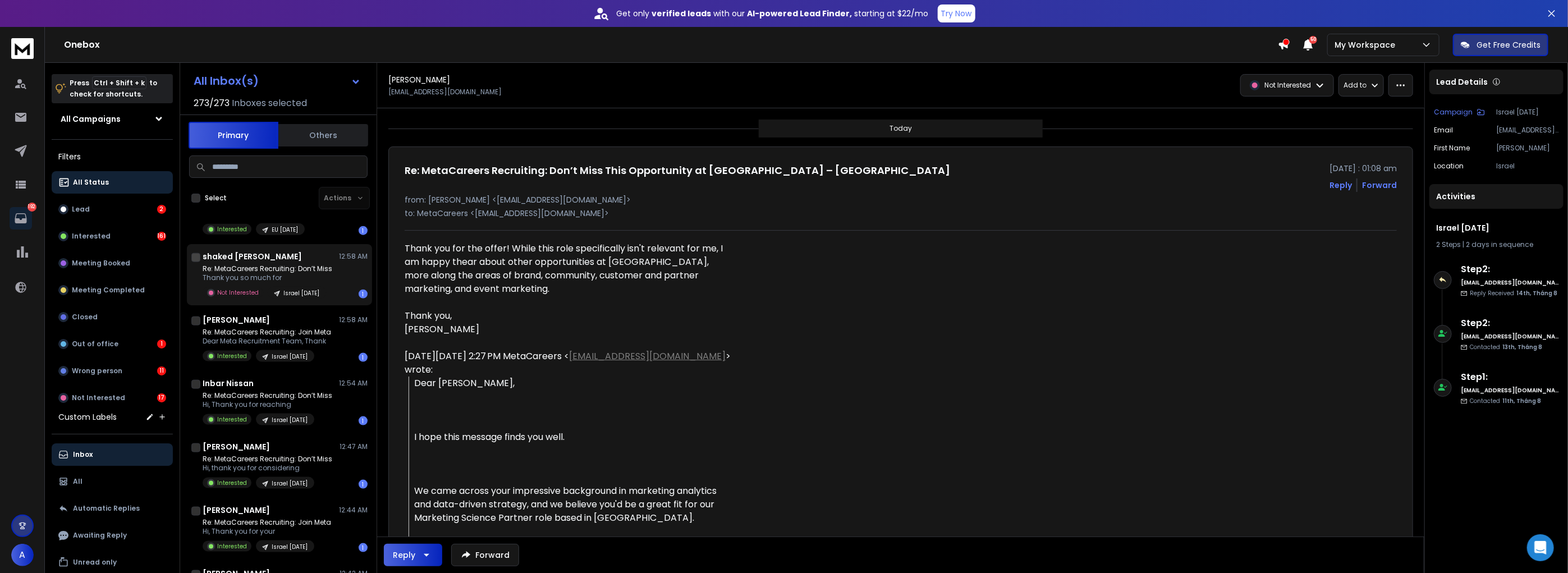
click at [293, 287] on div "Israel [DATE]" at bounding box center [296, 292] width 59 height 11
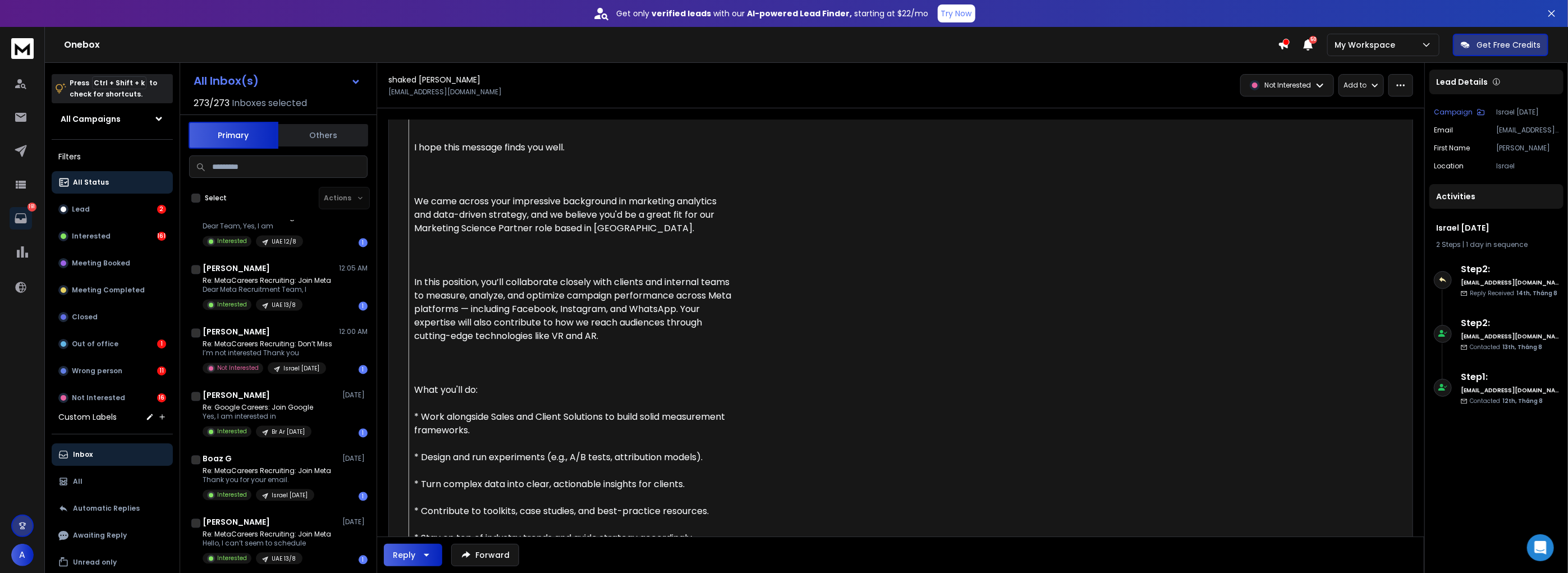
scroll to position [1932, 0]
click at [294, 351] on p "I’m not interested Thank you" at bounding box center [267, 352] width 129 height 9
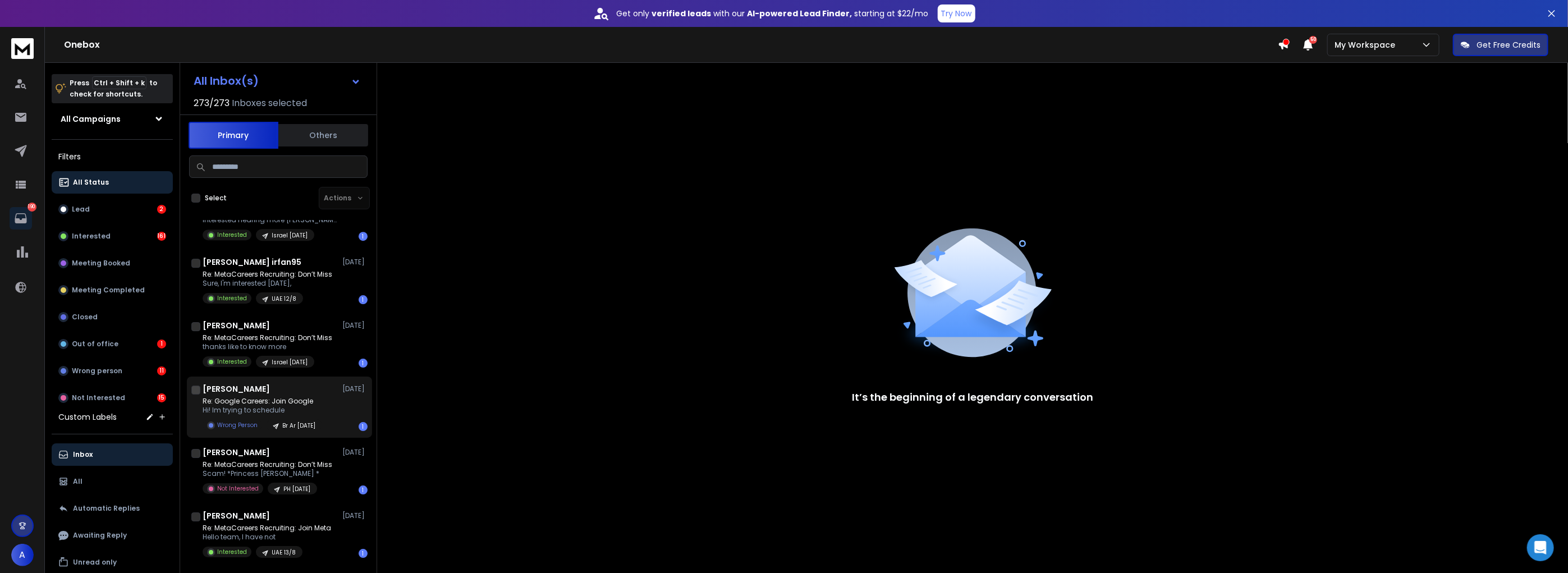
scroll to position [3248, 0]
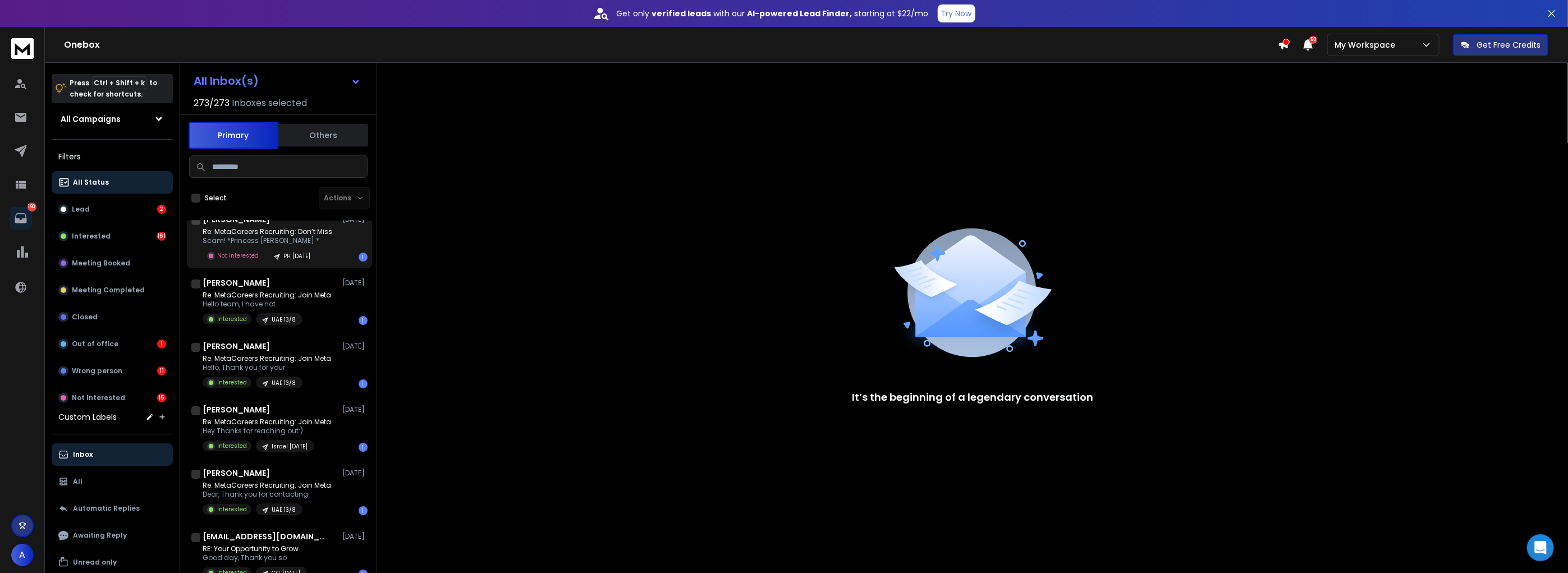
click at [275, 247] on div "Re: MetaCareers Recruiting: Don’t Miss Scam! *Princess Vee Fernandez * Not Inte…" at bounding box center [267, 244] width 129 height 34
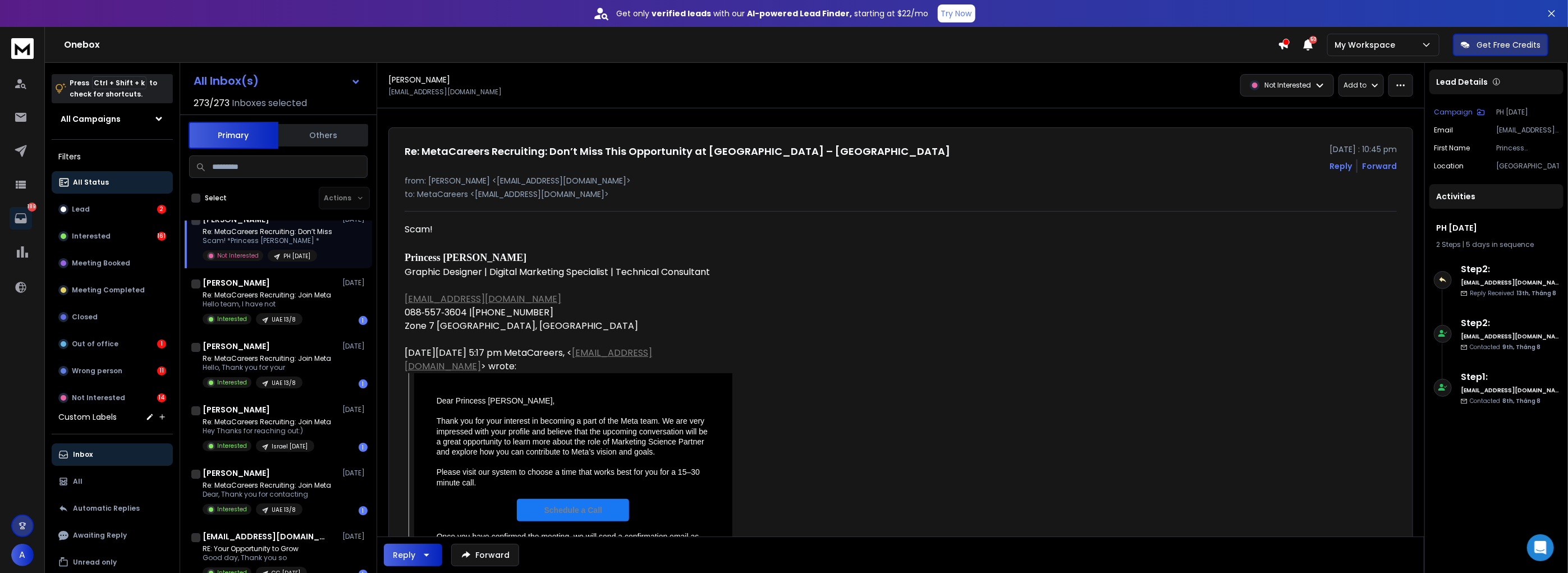
scroll to position [125, 0]
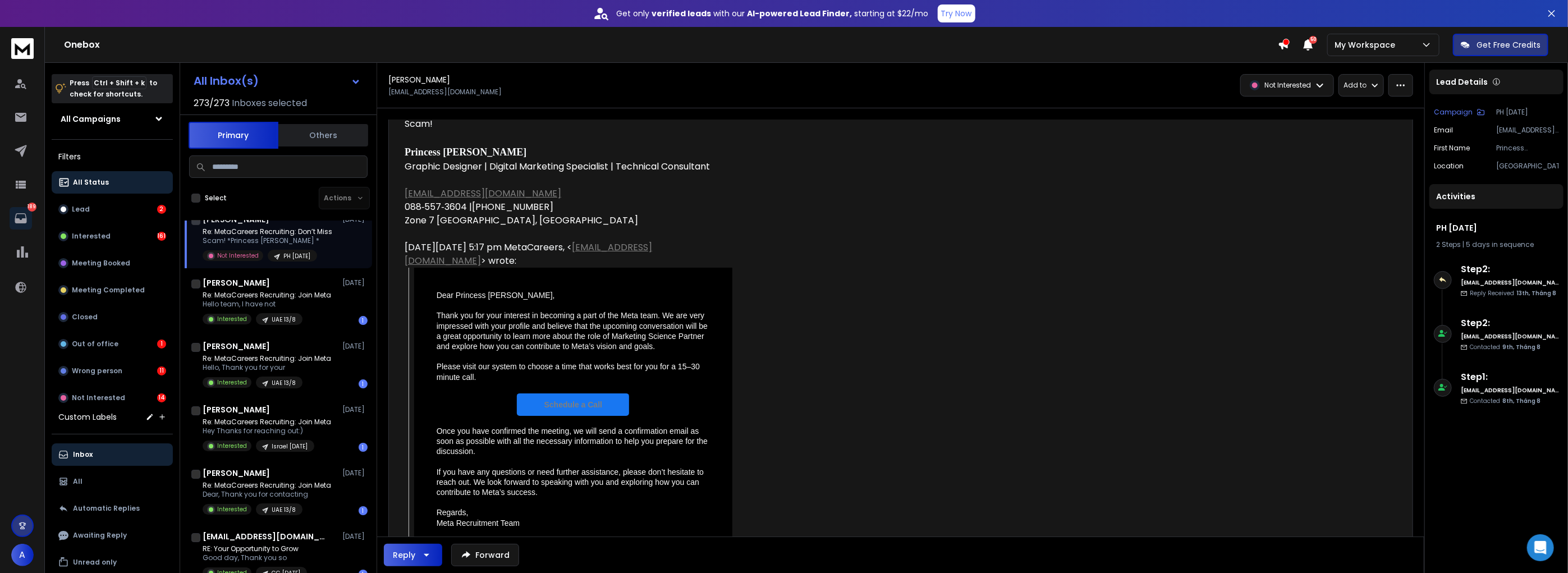
click at [550, 405] on link "Schedule a Call" at bounding box center [573, 403] width 112 height 22
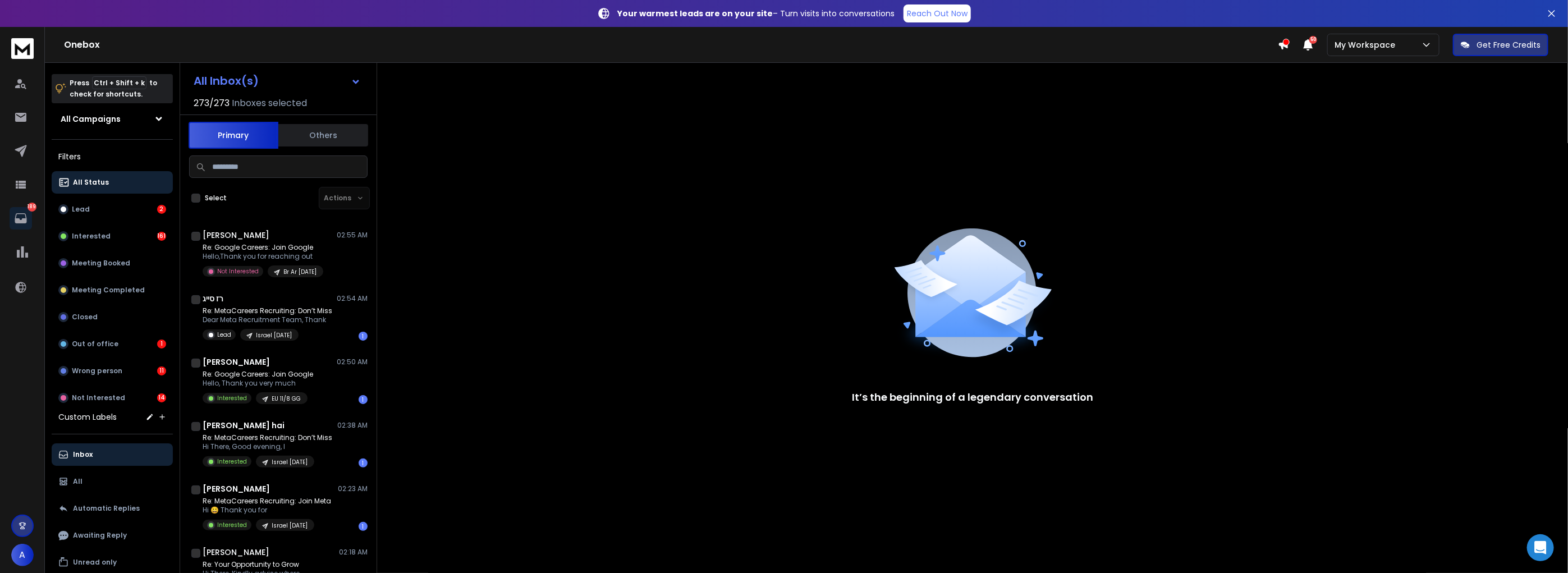
click at [1310, 37] on div "50 My Workspace Get Free Credits" at bounding box center [1414, 44] width 270 height 22
click at [428, 169] on div "It’s the beginning of a legendary conversation" at bounding box center [972, 307] width 1191 height 487
click at [617, 294] on div "It’s the beginning of a legendary conversation" at bounding box center [972, 307] width 1191 height 487
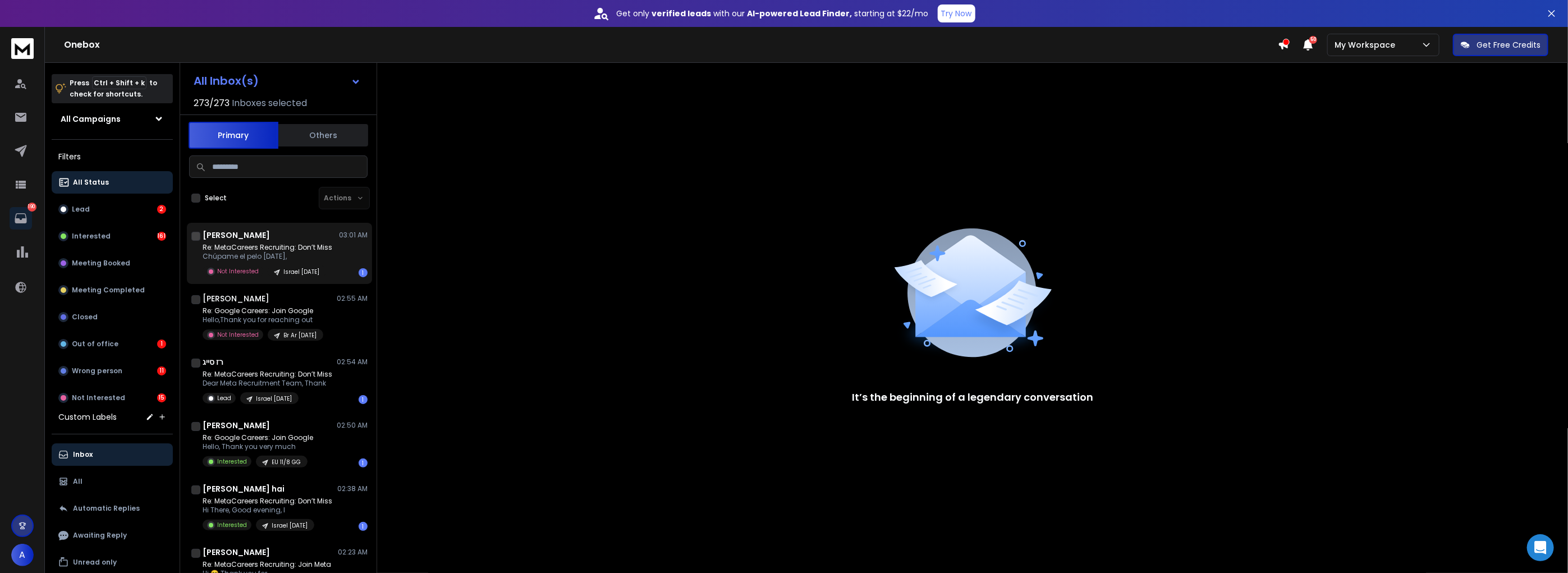
click at [274, 242] on p "Re: MetaCareers Recruiting: Don’t Miss" at bounding box center [267, 246] width 129 height 9
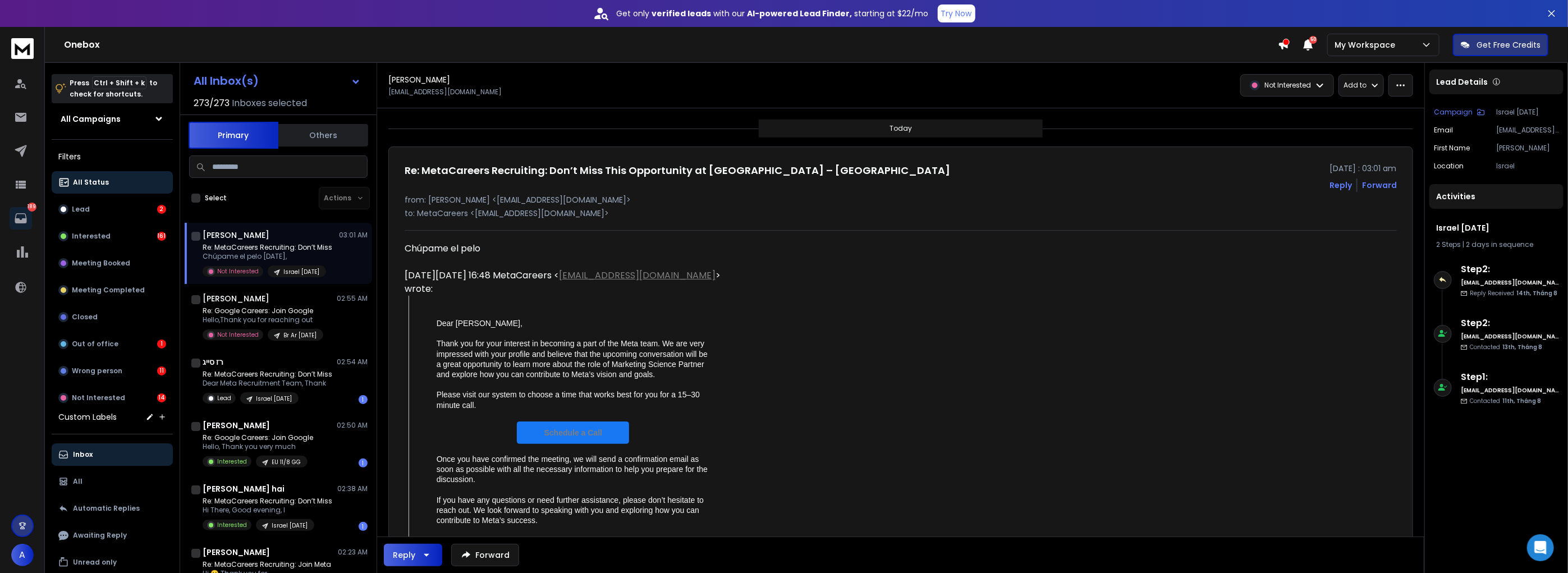
click at [440, 244] on div "Chúpame el pelo" at bounding box center [569, 248] width 328 height 13
copy div "Chúpame el pelo"
click at [570, 430] on link "Schedule a Call" at bounding box center [573, 432] width 112 height 22
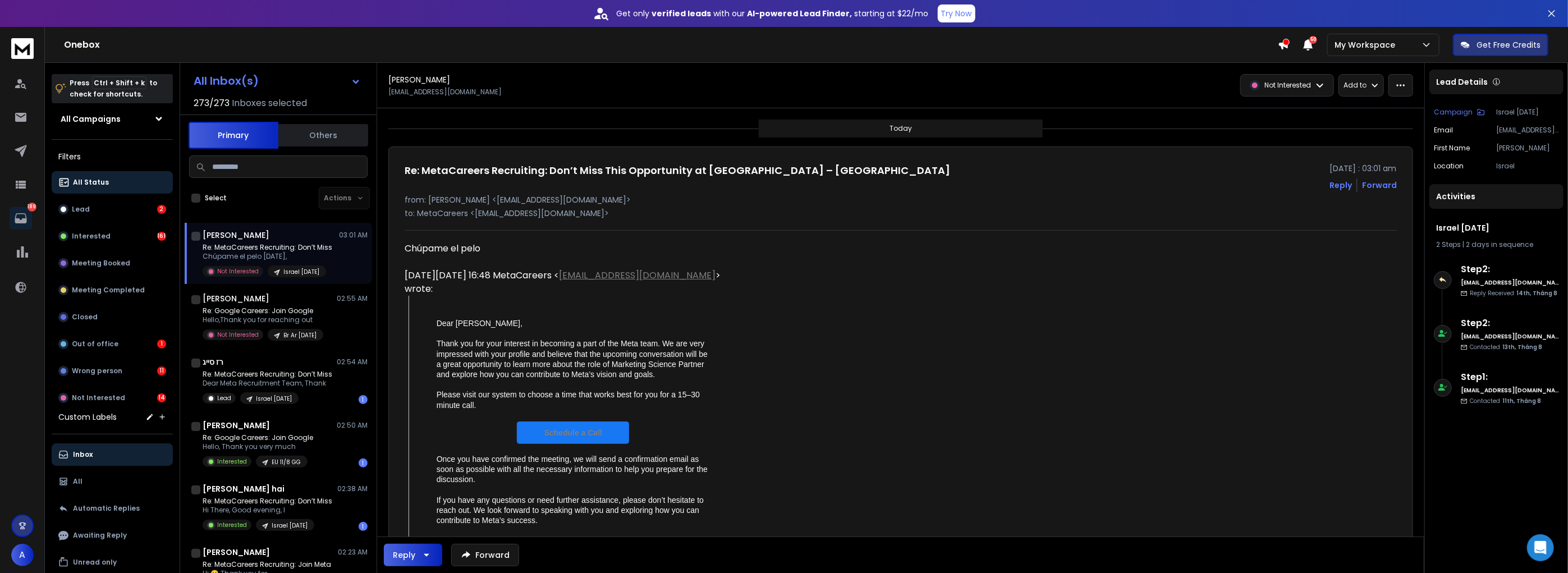
click at [549, 210] on p "to: MetaCareers <[EMAIL_ADDRESS][DOMAIN_NAME]>" at bounding box center [901, 214] width 993 height 11
click at [446, 93] on p "[EMAIL_ADDRESS][DOMAIN_NAME]" at bounding box center [445, 91] width 113 height 9
